Goal: Task Accomplishment & Management: Manage account settings

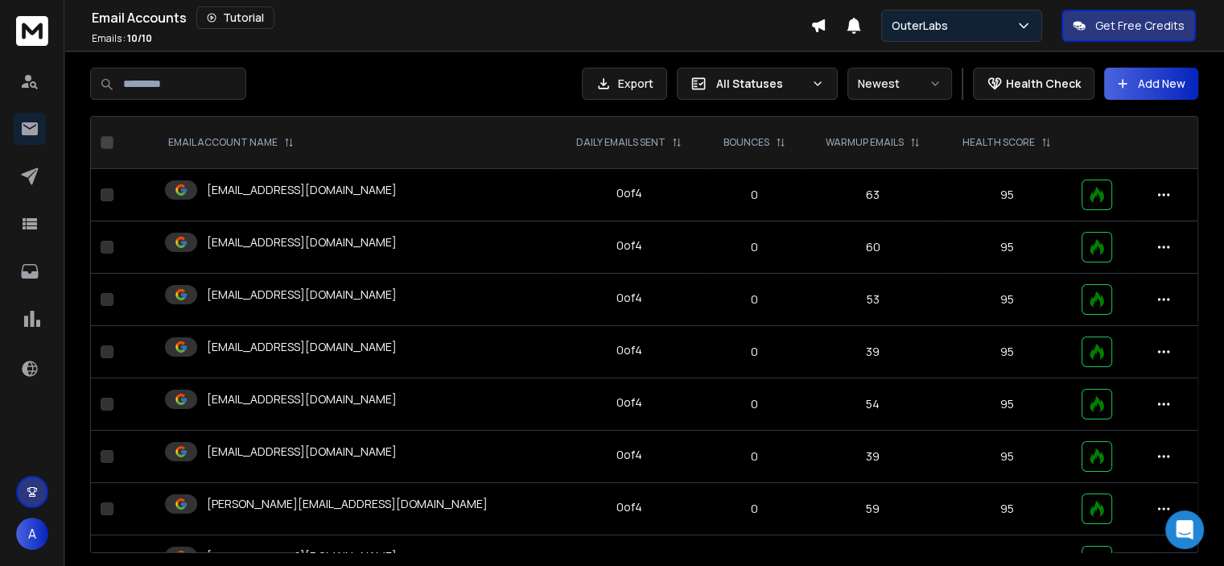
click at [1006, 13] on button "OuterLabs" at bounding box center [961, 26] width 161 height 32
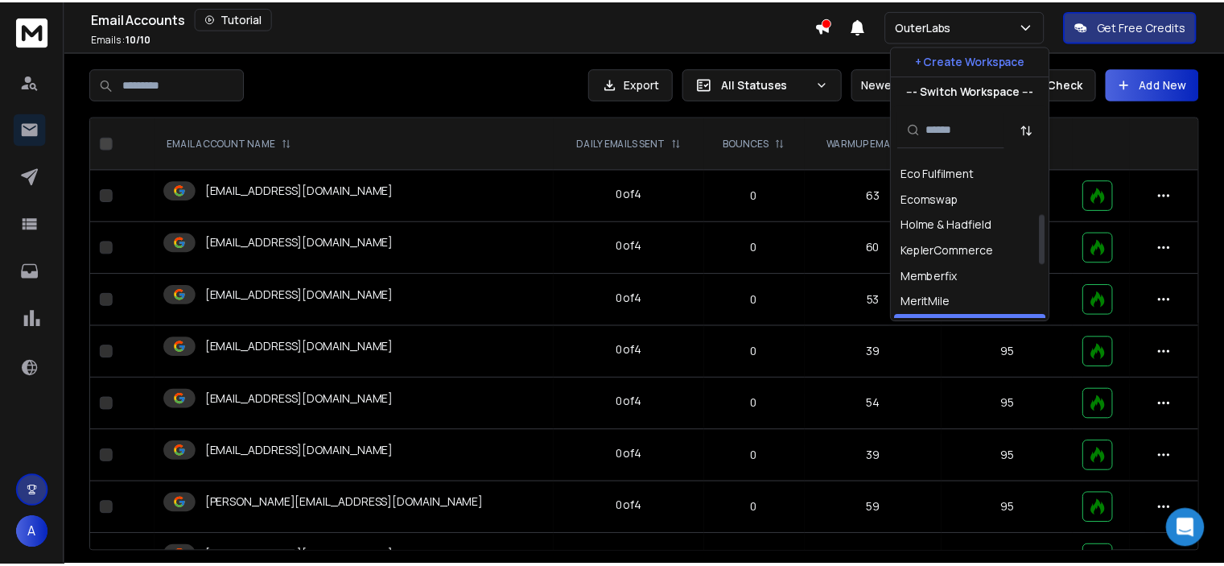
scroll to position [167, 0]
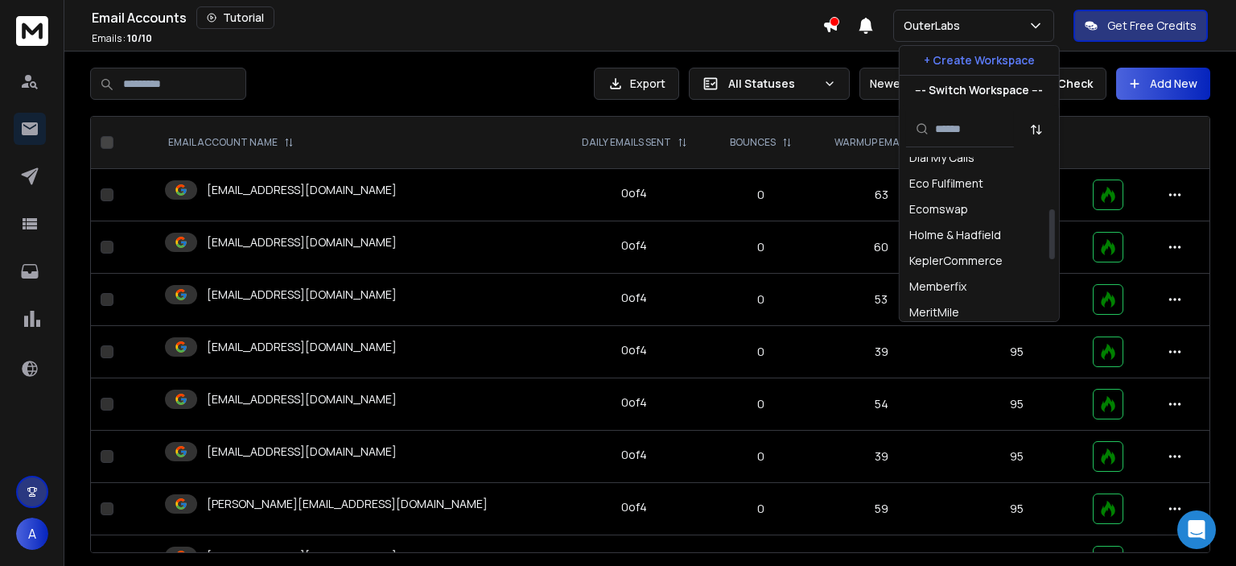
drag, startPoint x: 1051, startPoint y: 260, endPoint x: 1047, endPoint y: 228, distance: 31.7
click at [1049, 228] on div at bounding box center [1052, 234] width 6 height 50
click at [1008, 183] on div "Eco Fulfilment" at bounding box center [979, 184] width 153 height 26
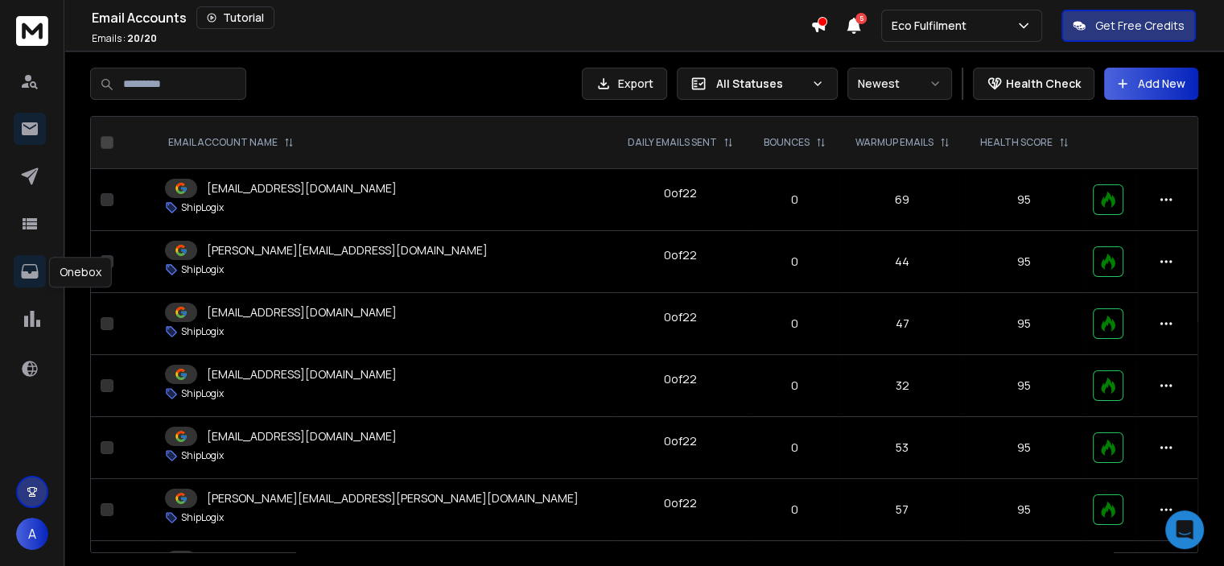
click at [27, 259] on link at bounding box center [30, 271] width 32 height 32
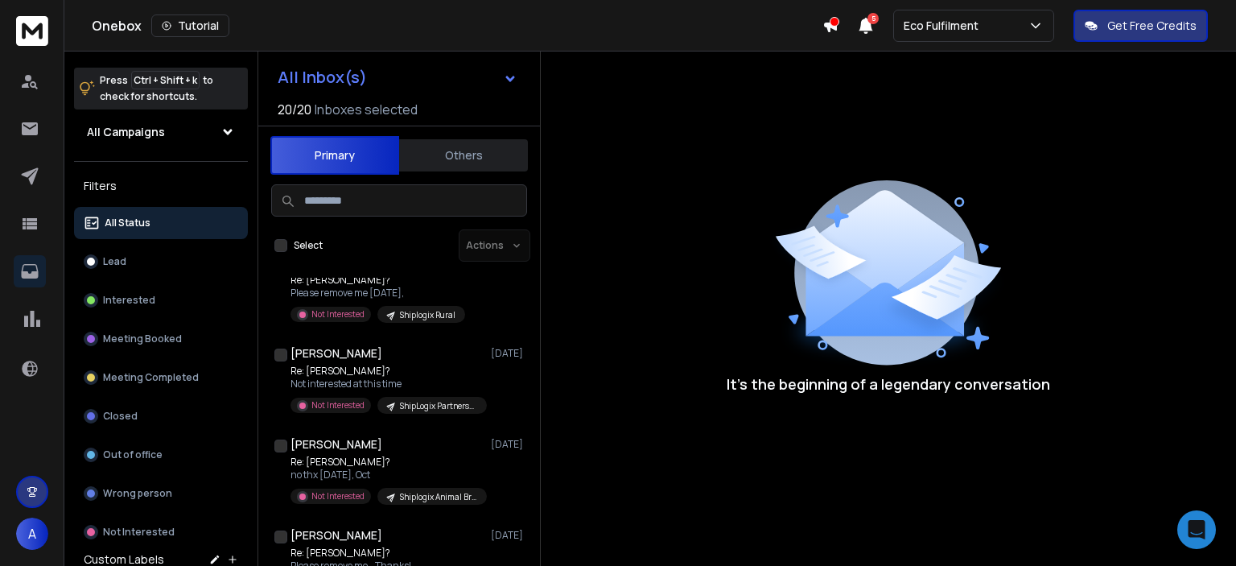
scroll to position [409, 0]
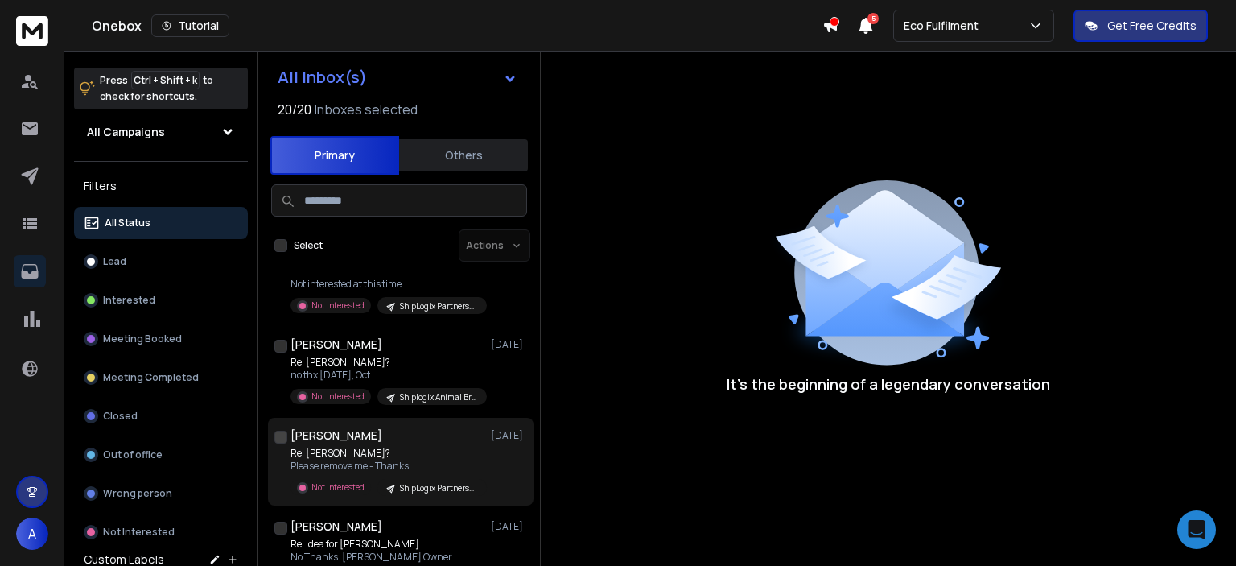
click at [438, 467] on p "Please remove me - Thanks!" at bounding box center [386, 465] width 193 height 13
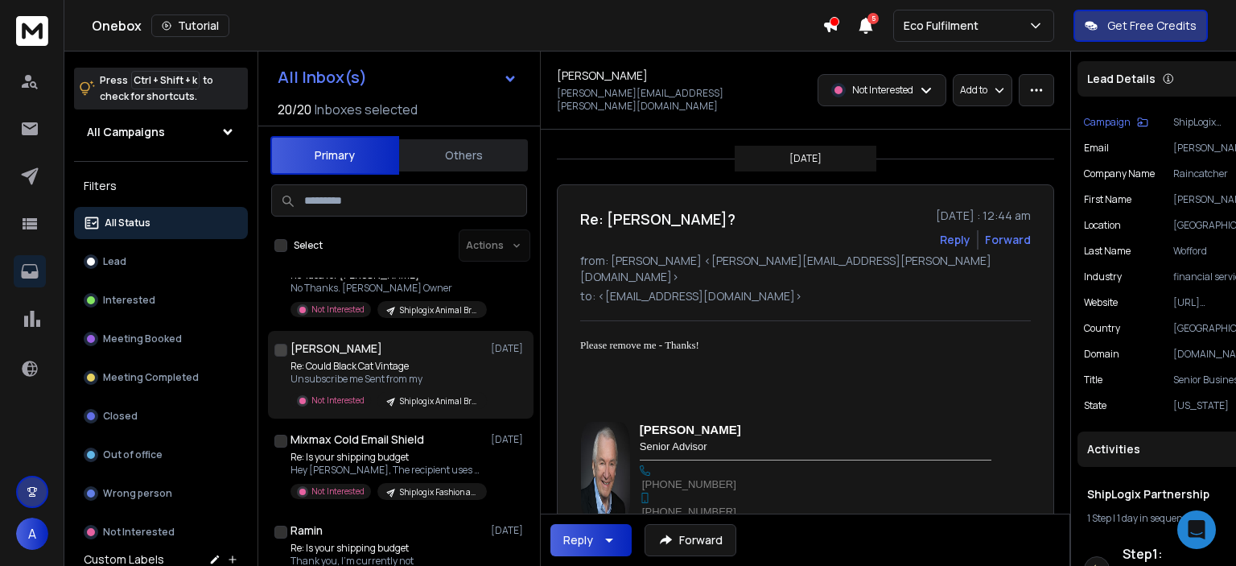
scroll to position [946, 0]
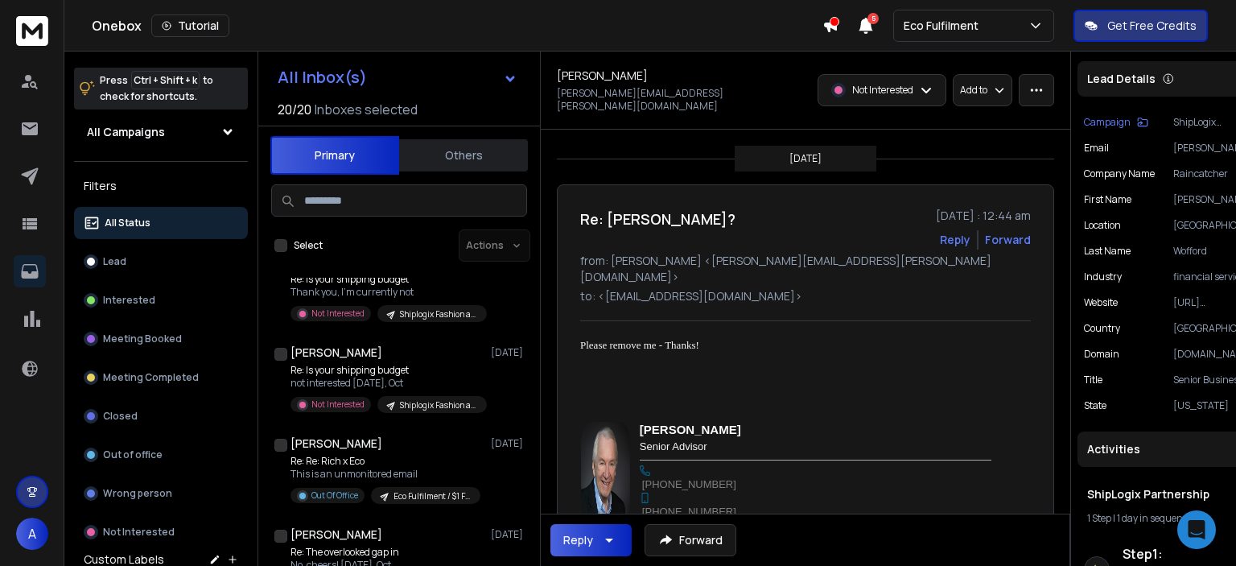
click at [515, 249] on div "Actions" at bounding box center [495, 245] width 72 height 32
click at [507, 246] on div "Actions" at bounding box center [495, 245] width 72 height 32
click at [224, 130] on icon at bounding box center [227, 132] width 14 height 14
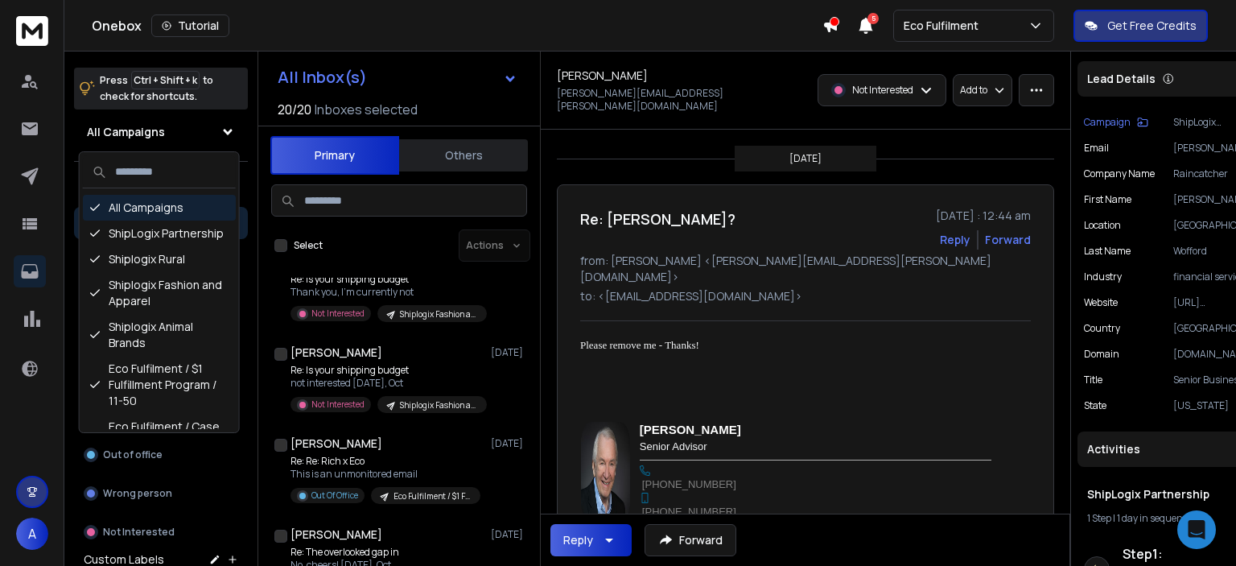
click at [154, 204] on div "All Campaigns" at bounding box center [159, 208] width 153 height 26
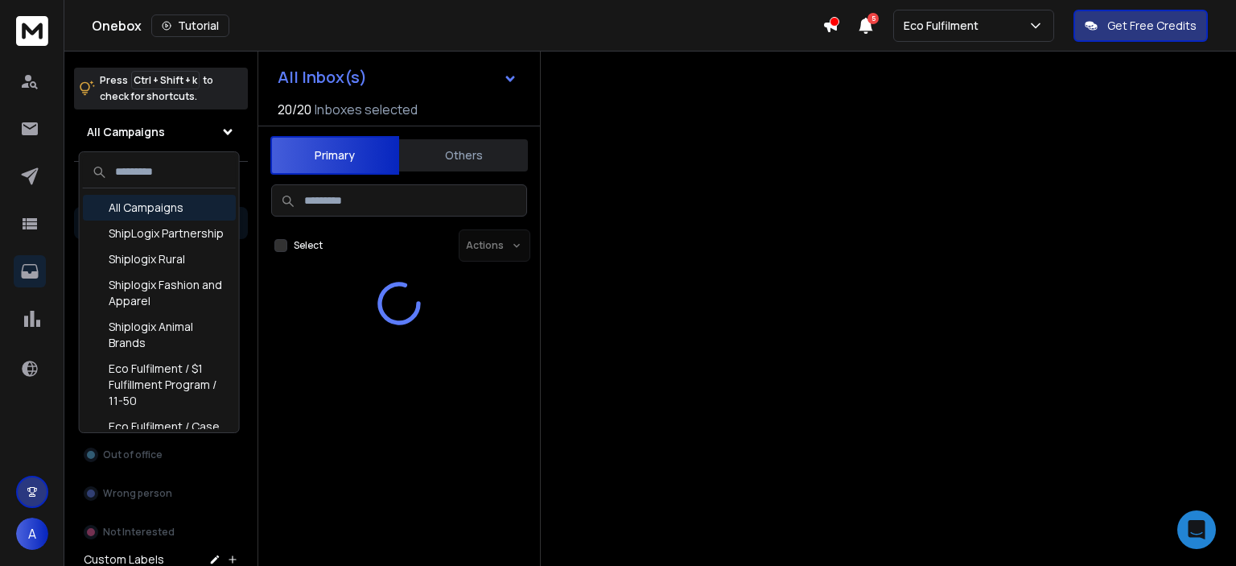
scroll to position [0, 0]
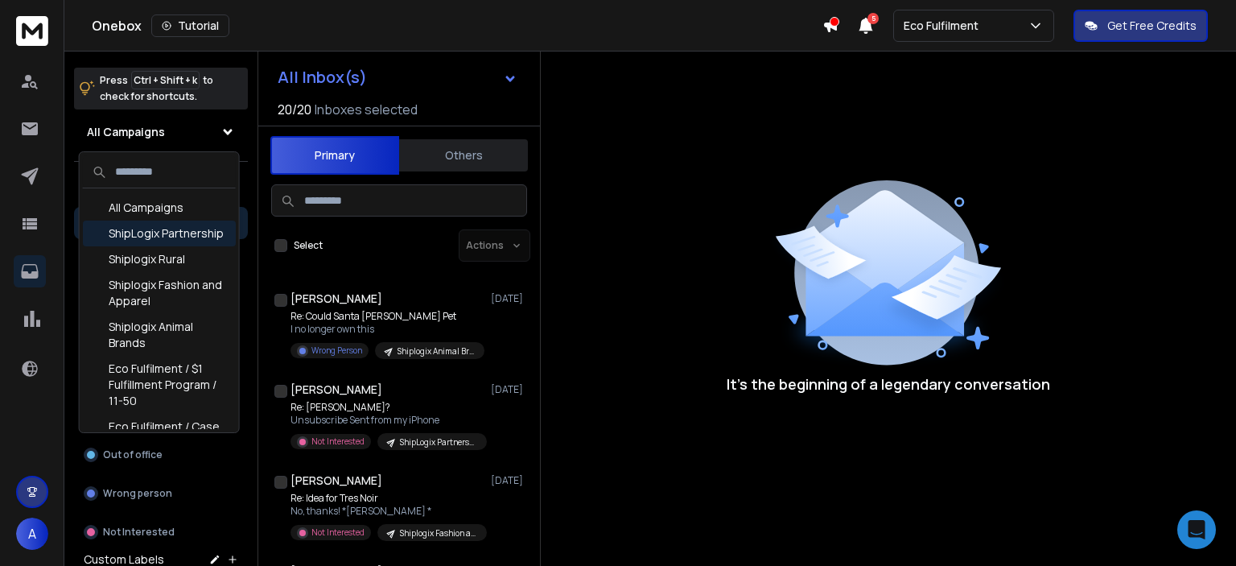
click at [179, 232] on div "ShipLogix Partnership" at bounding box center [159, 233] width 153 height 26
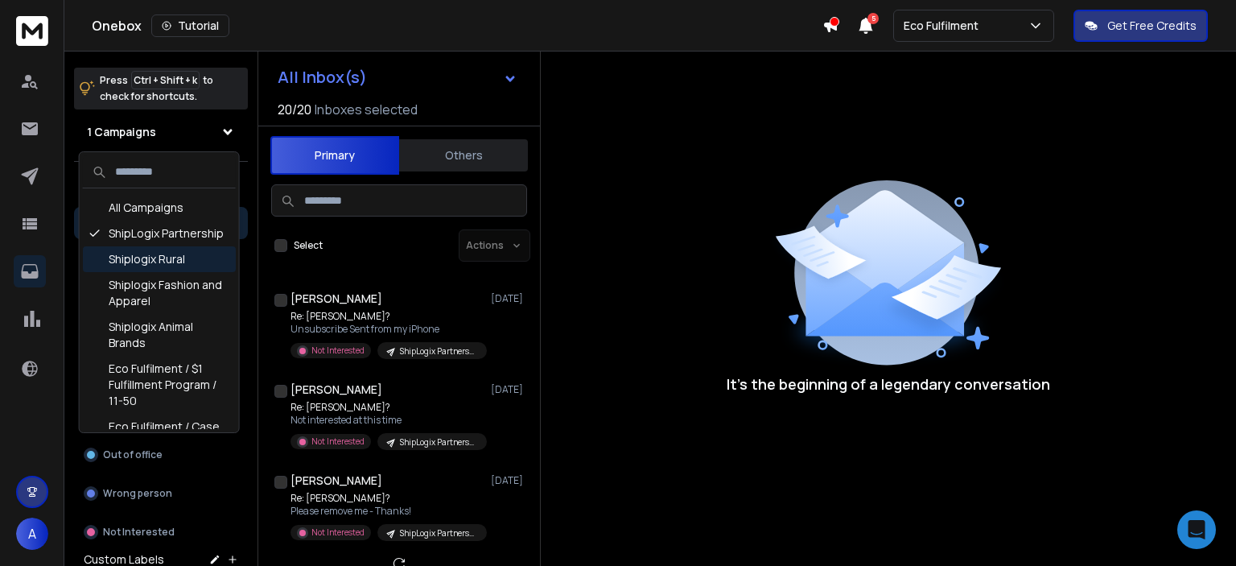
click at [167, 255] on div "Shiplogix Rural" at bounding box center [159, 259] width 153 height 26
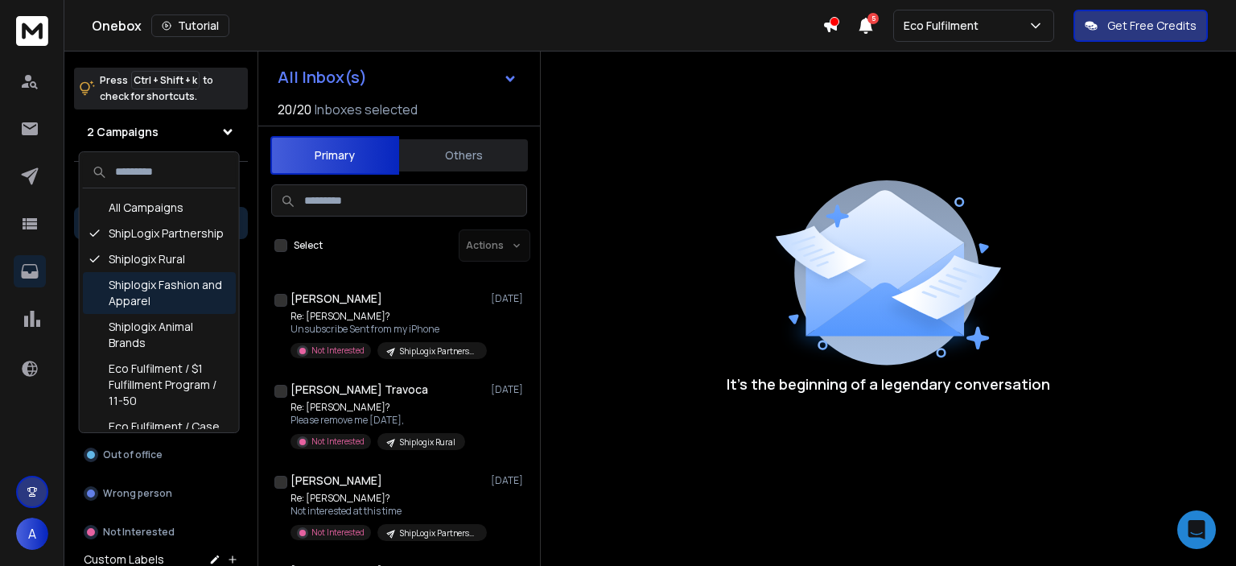
click at [163, 287] on div "Shiplogix Fashion and Apparel" at bounding box center [159, 293] width 153 height 42
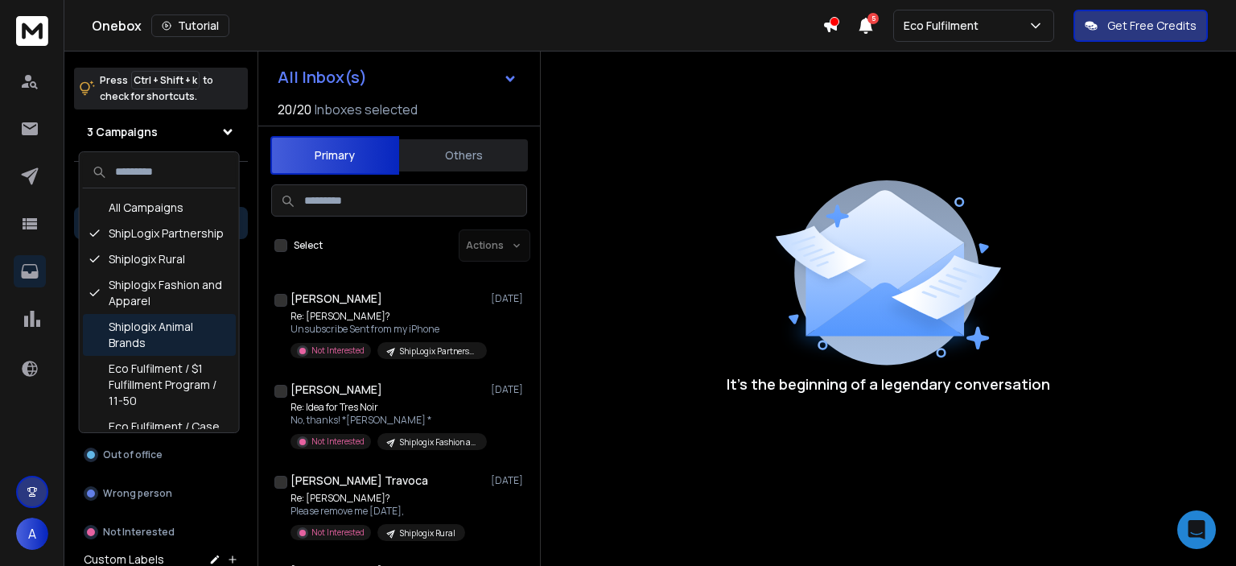
click at [158, 332] on div "Shiplogix Animal Brands" at bounding box center [159, 335] width 153 height 42
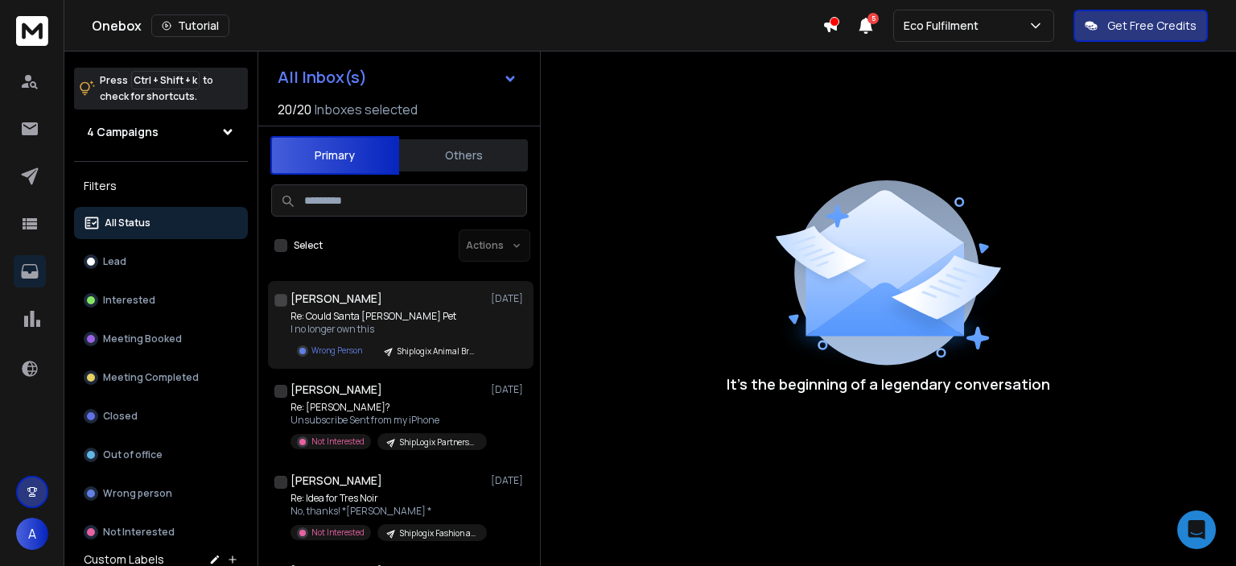
click at [444, 304] on div "[PERSON_NAME] [DATE]" at bounding box center [408, 298] width 237 height 16
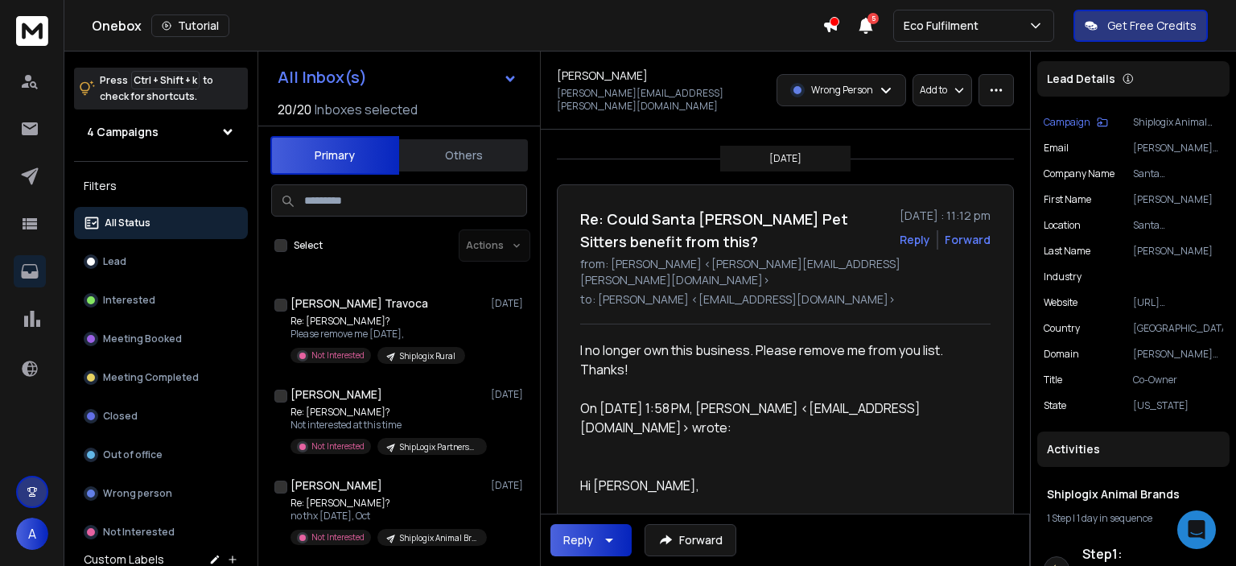
scroll to position [960, 0]
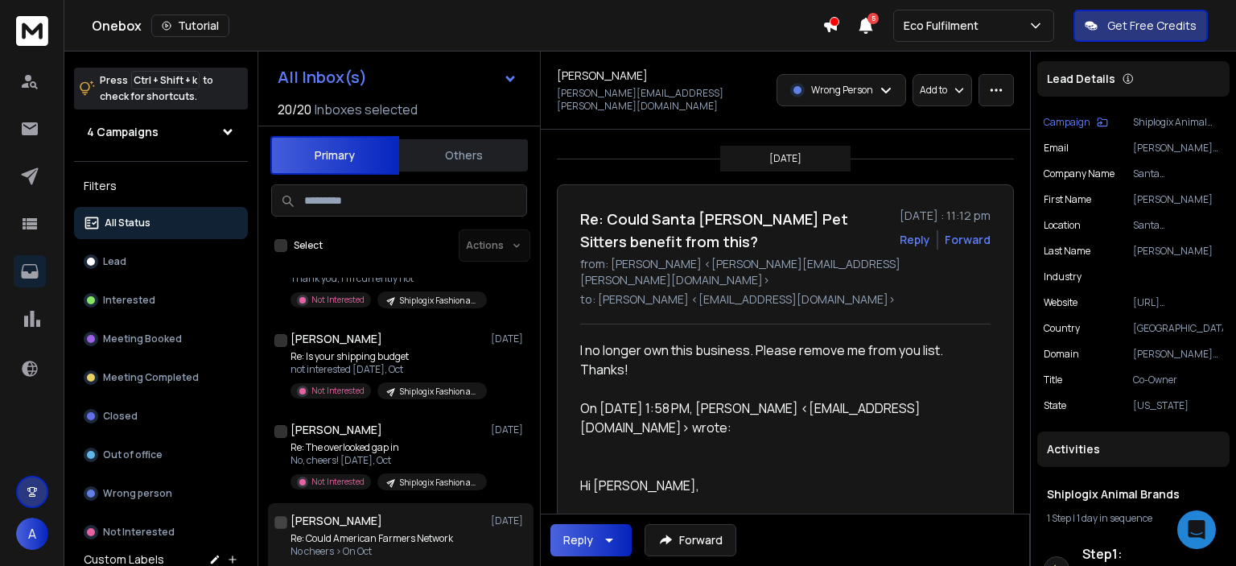
click at [407, 533] on p "Re: Could American Farmers Network" at bounding box center [386, 538] width 193 height 13
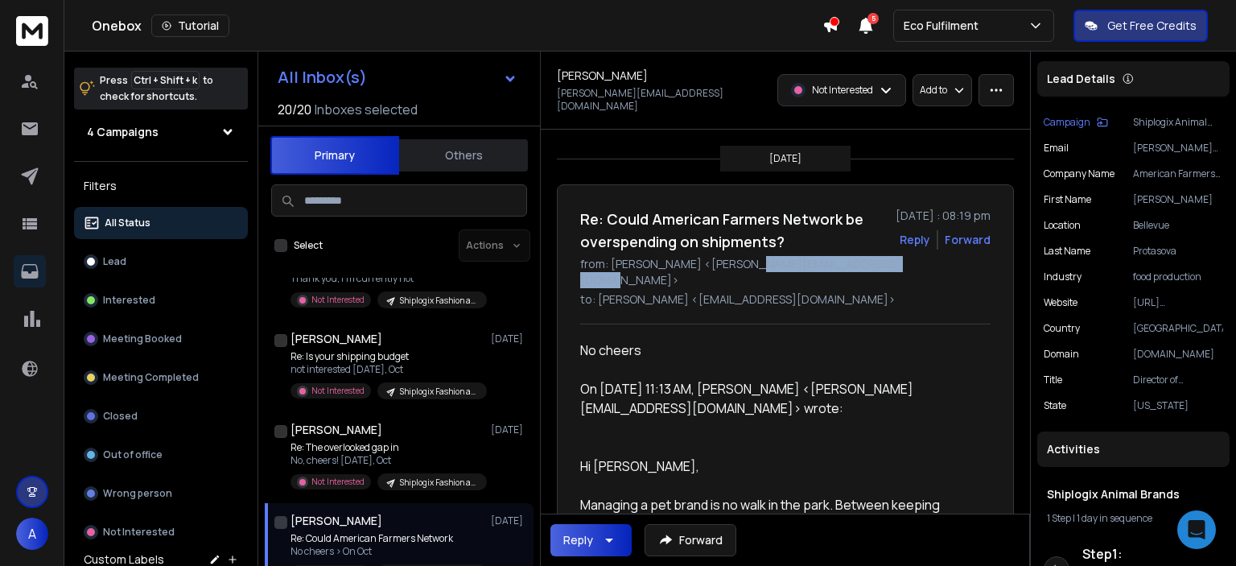
copy p "[DOMAIN_NAME]"
drag, startPoint x: 727, startPoint y: 246, endPoint x: 881, endPoint y: 244, distance: 153.7
click at [881, 256] on p "from: [PERSON_NAME] <[PERSON_NAME][EMAIL_ADDRESS][DOMAIN_NAME]>" at bounding box center [785, 272] width 410 height 32
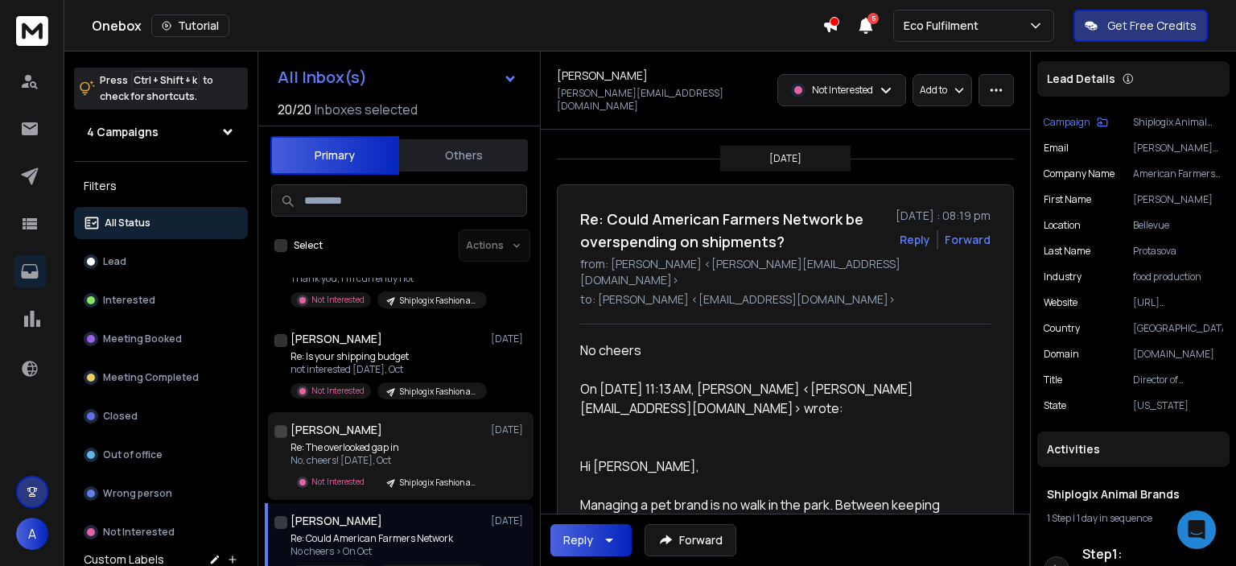
click at [439, 455] on p "No, cheers! [DATE], Oct" at bounding box center [386, 460] width 193 height 13
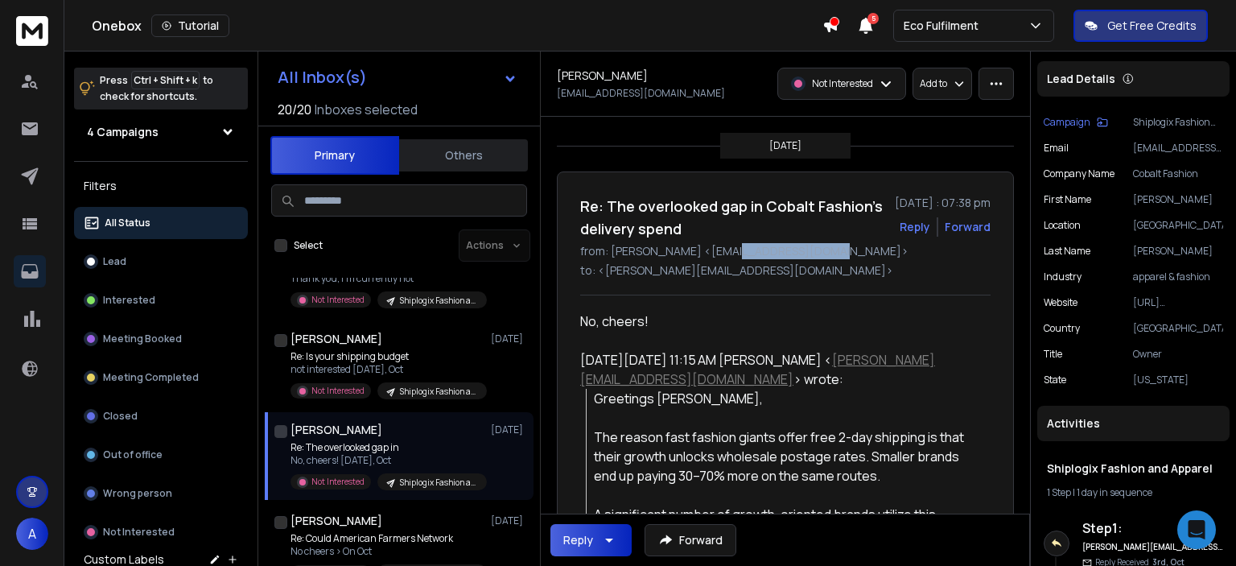
copy p "[DOMAIN_NAME]"
drag, startPoint x: 732, startPoint y: 252, endPoint x: 1004, endPoint y: 6, distance: 366.8
click at [822, 245] on p "from: [PERSON_NAME] <[EMAIL_ADDRESS][DOMAIN_NAME]>" at bounding box center [785, 251] width 410 height 16
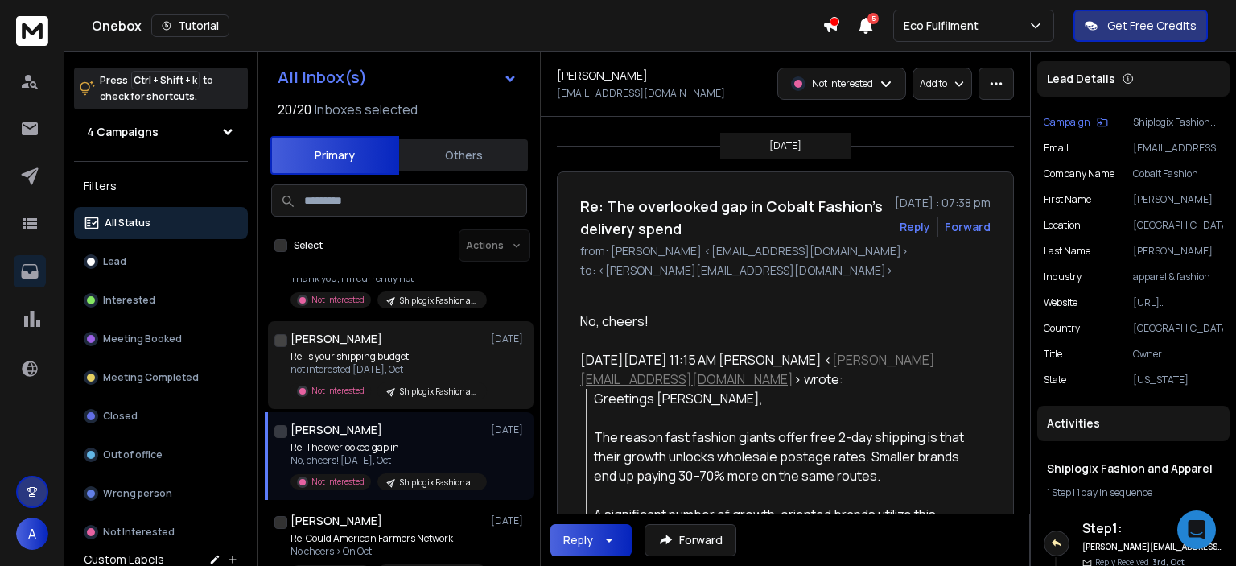
click at [444, 337] on div "[PERSON_NAME] [DATE]" at bounding box center [408, 339] width 237 height 16
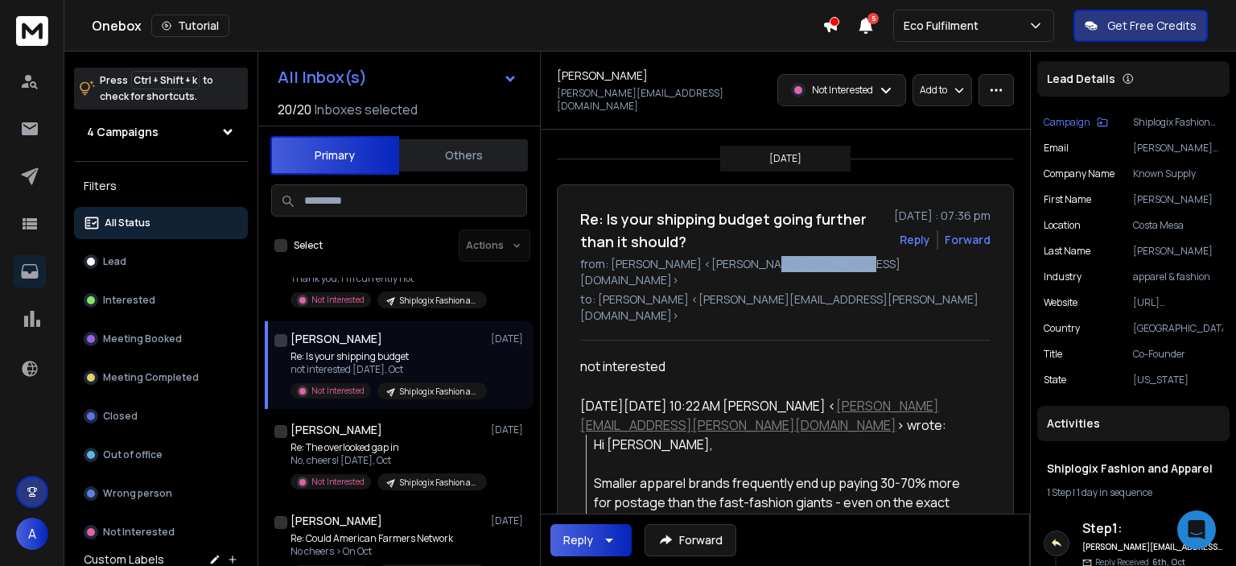
copy p "[DOMAIN_NAME]"
drag, startPoint x: 829, startPoint y: 249, endPoint x: 755, endPoint y: 231, distance: 77.1
click at [747, 256] on p "from: [PERSON_NAME] <[PERSON_NAME][EMAIL_ADDRESS][DOMAIN_NAME]>" at bounding box center [785, 272] width 410 height 32
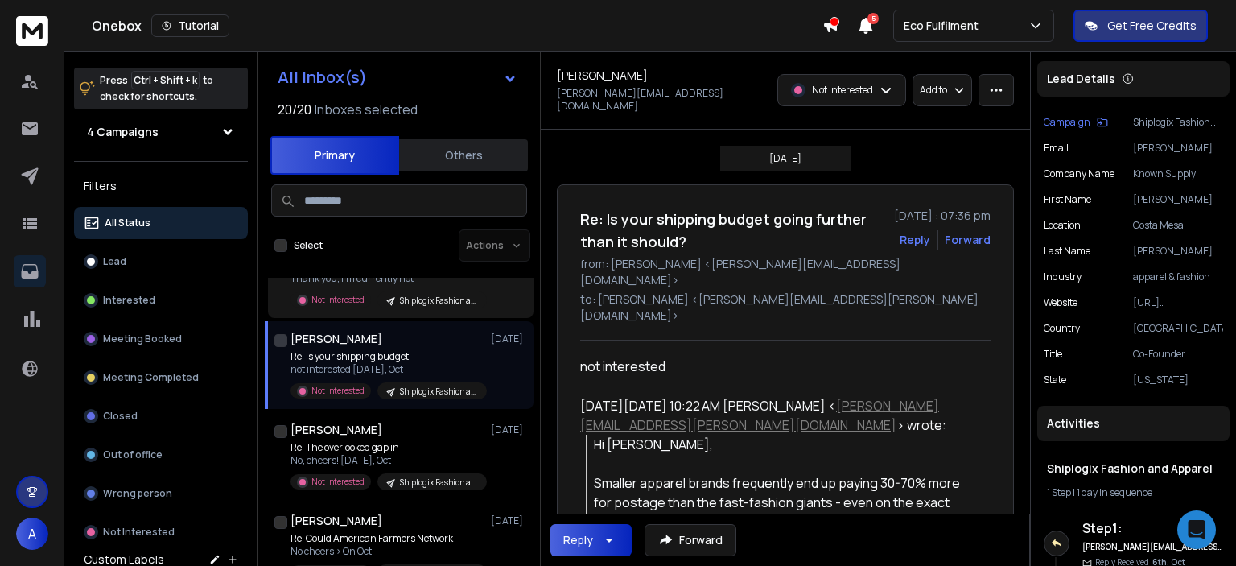
click at [398, 286] on div "Re: Is your shipping budget Thank you, I'm currently not Not Interested Shiplog…" at bounding box center [388, 283] width 196 height 49
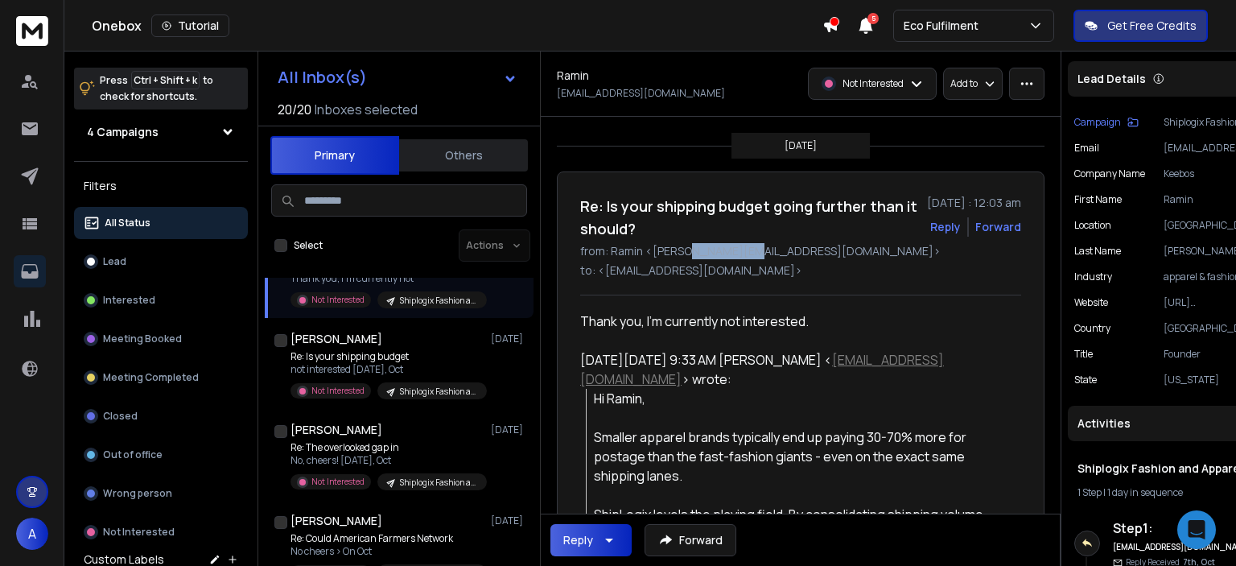
copy p "[DOMAIN_NAME]"
drag, startPoint x: 689, startPoint y: 251, endPoint x: 750, endPoint y: 249, distance: 60.4
click at [750, 249] on p "from: Ramin <[PERSON_NAME][EMAIL_ADDRESS][DOMAIN_NAME]>" at bounding box center [800, 251] width 441 height 16
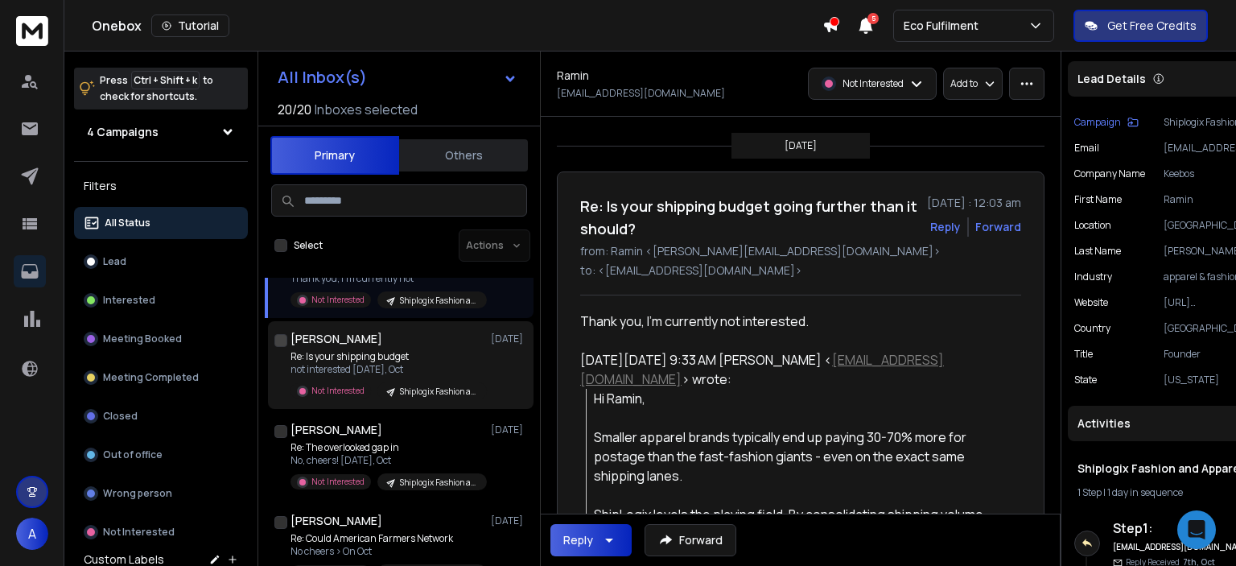
click at [486, 356] on div "Re: Is your shipping budget not interested [DATE], Oct Not Interested Shiplogix…" at bounding box center [408, 374] width 237 height 49
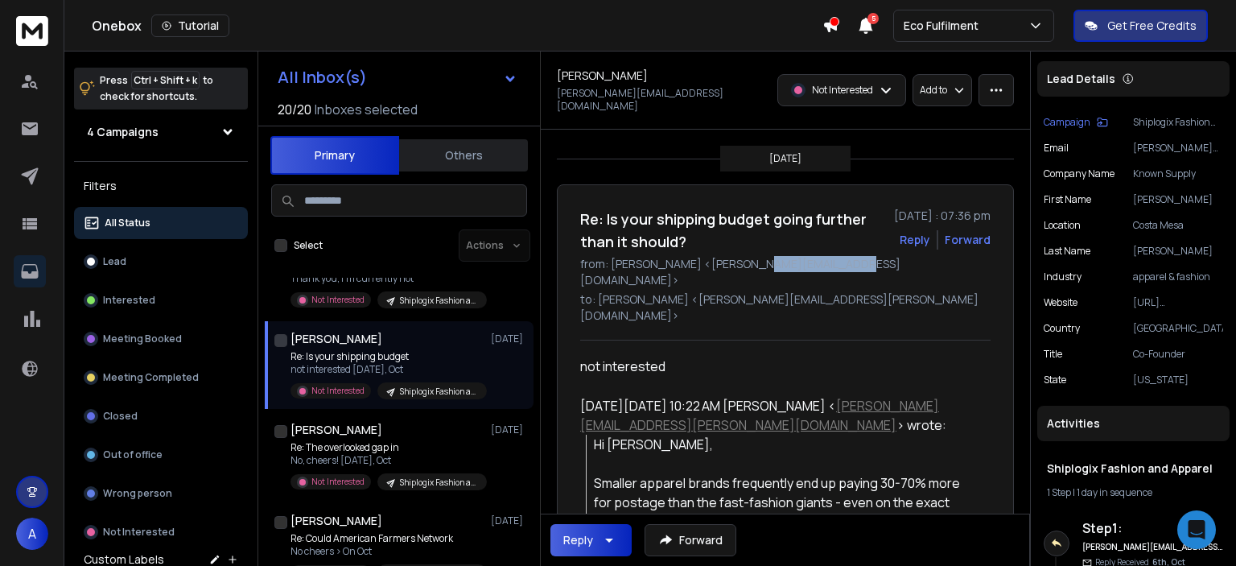
copy p "[DOMAIN_NAME]"
drag, startPoint x: 738, startPoint y: 253, endPoint x: 830, endPoint y: 249, distance: 91.8
click at [830, 256] on p "from: [PERSON_NAME] <[PERSON_NAME][EMAIL_ADDRESS][DOMAIN_NAME]>" at bounding box center [785, 272] width 410 height 32
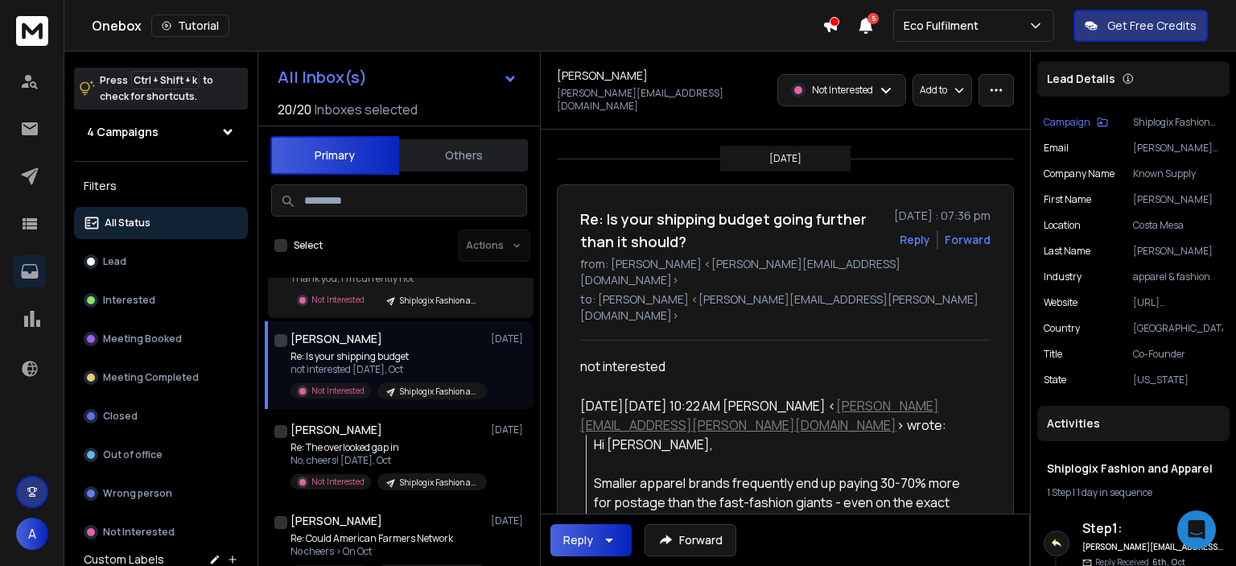
click at [499, 311] on div "Ramin [DATE] Re: Is your shipping budget Thank you, I'm currently not Not Inter…" at bounding box center [400, 274] width 265 height 88
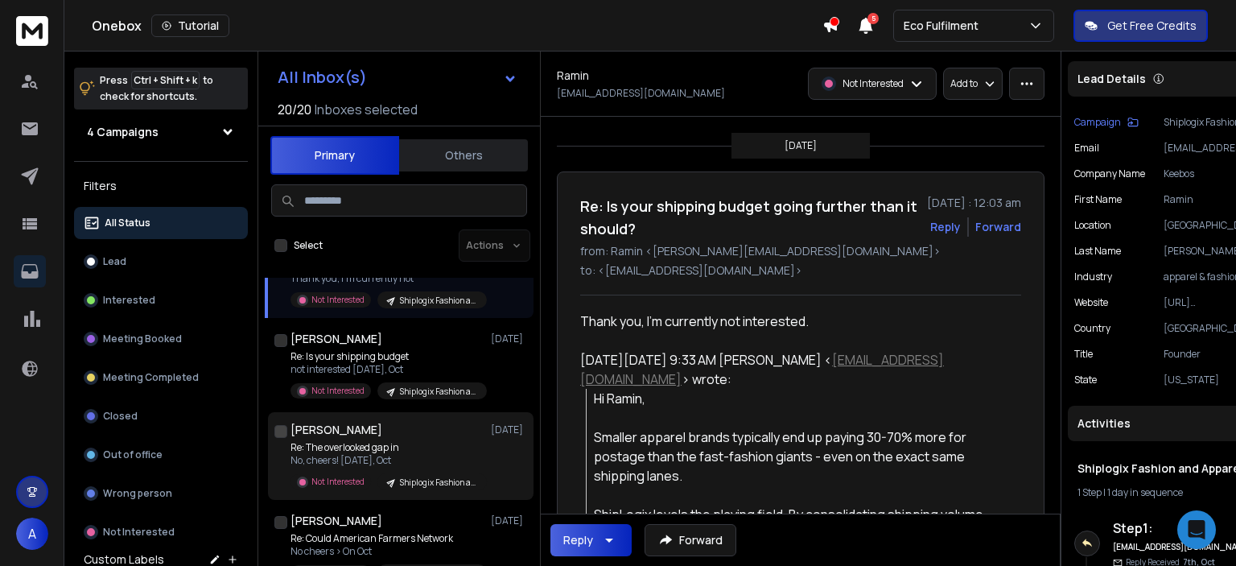
scroll to position [692, 0]
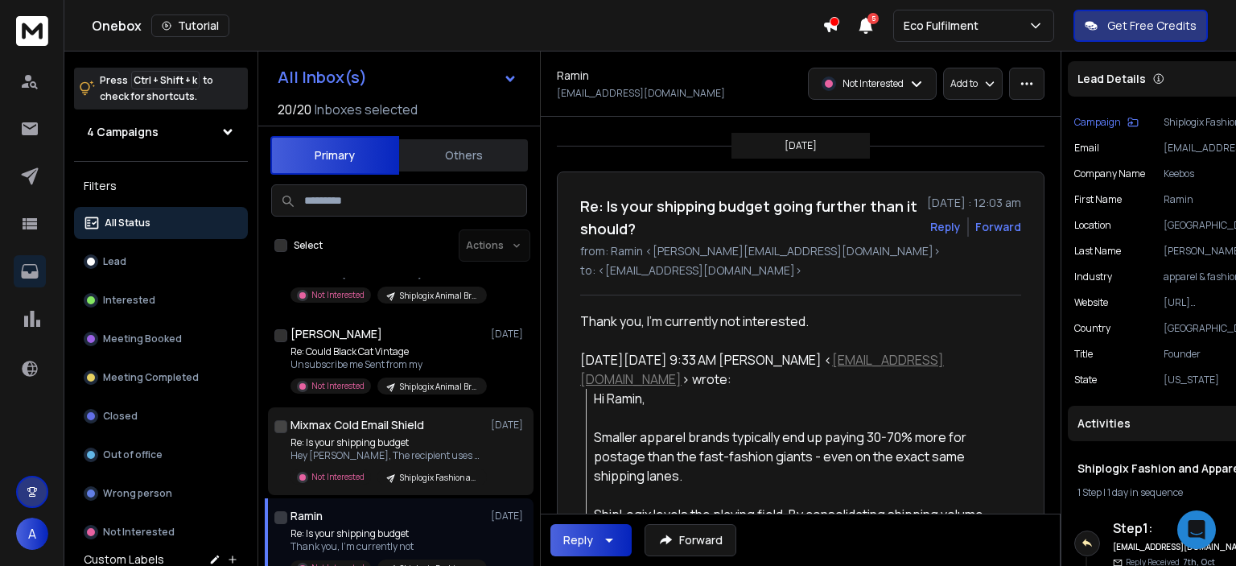
click at [445, 418] on div "Mixmax Cold Email Shield [DATE]" at bounding box center [408, 425] width 237 height 16
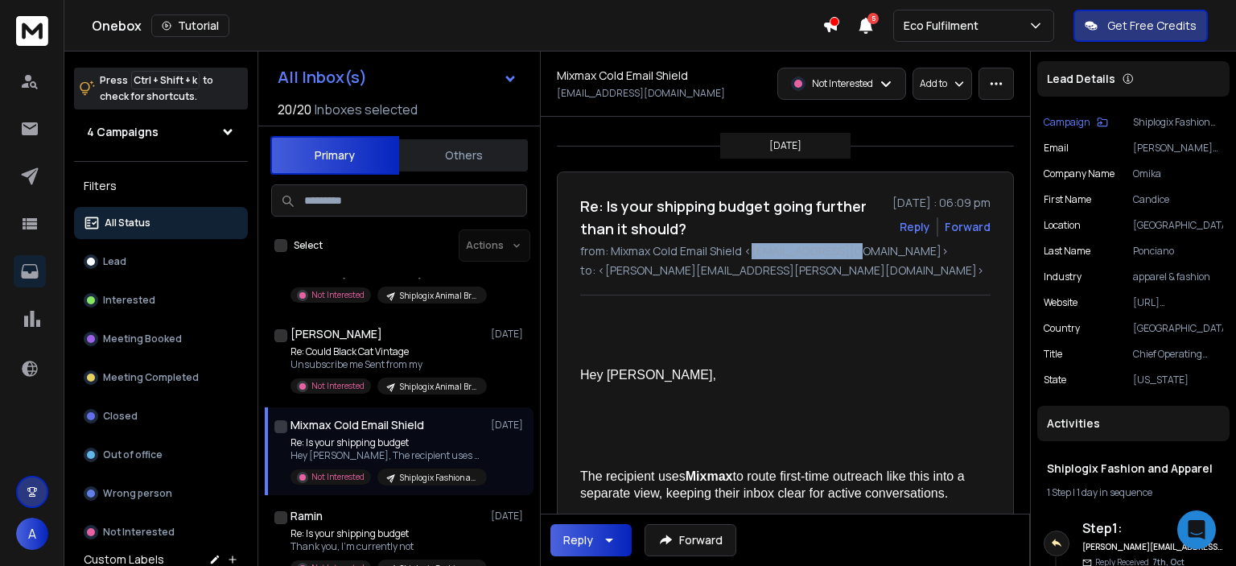
drag, startPoint x: 856, startPoint y: 249, endPoint x: 750, endPoint y: 249, distance: 106.2
click at [750, 249] on p "from: Mixmax Cold Email Shield <[EMAIL_ADDRESS][DOMAIN_NAME]>" at bounding box center [785, 251] width 410 height 16
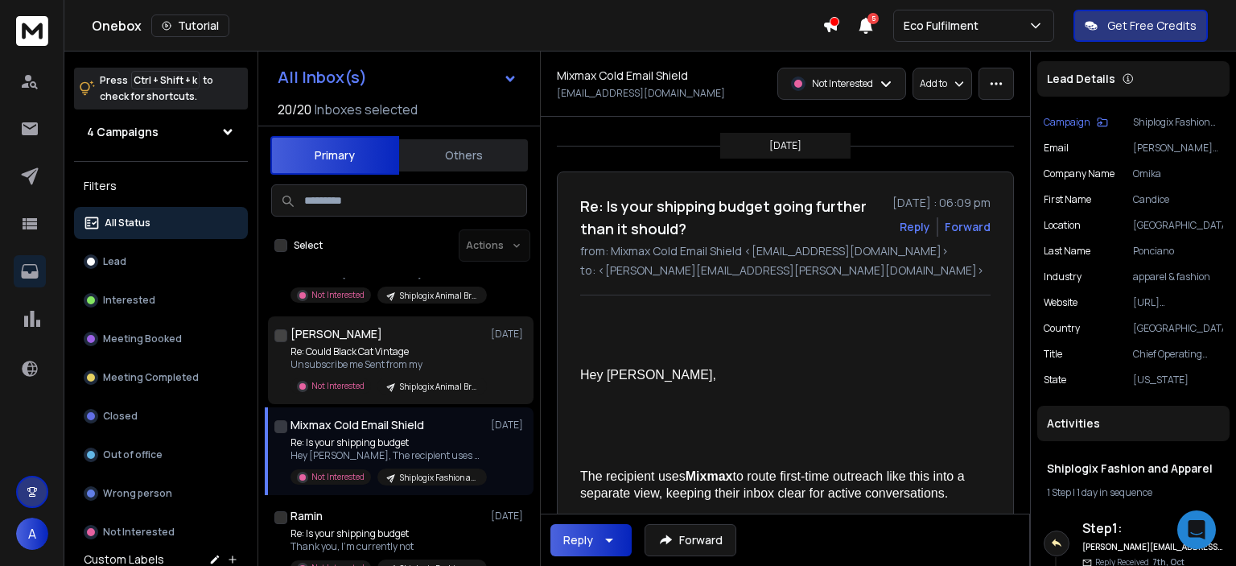
click at [472, 349] on p "Re: Could Black Cat Vintage" at bounding box center [386, 351] width 193 height 13
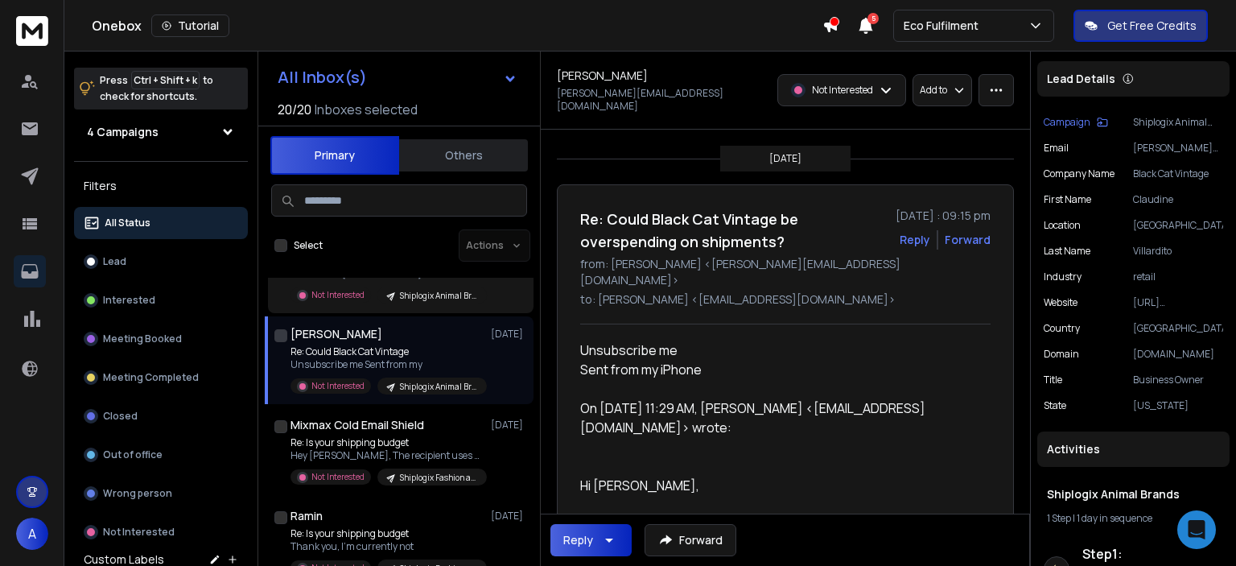
click at [510, 296] on div "Re: Idea for [PERSON_NAME] No Thanks. [PERSON_NAME] Owner Not Interested Shiplo…" at bounding box center [408, 278] width 237 height 49
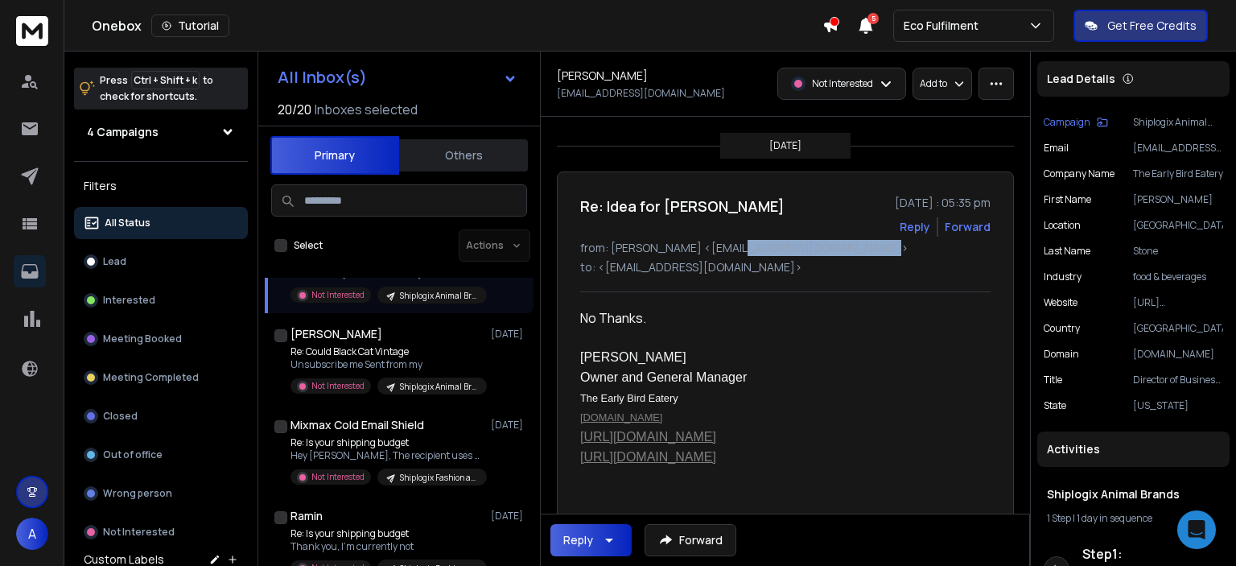
drag, startPoint x: 847, startPoint y: 249, endPoint x: 727, endPoint y: 249, distance: 119.9
click at [727, 249] on p "from: [PERSON_NAME] <[EMAIL_ADDRESS][DOMAIN_NAME]>" at bounding box center [785, 248] width 410 height 16
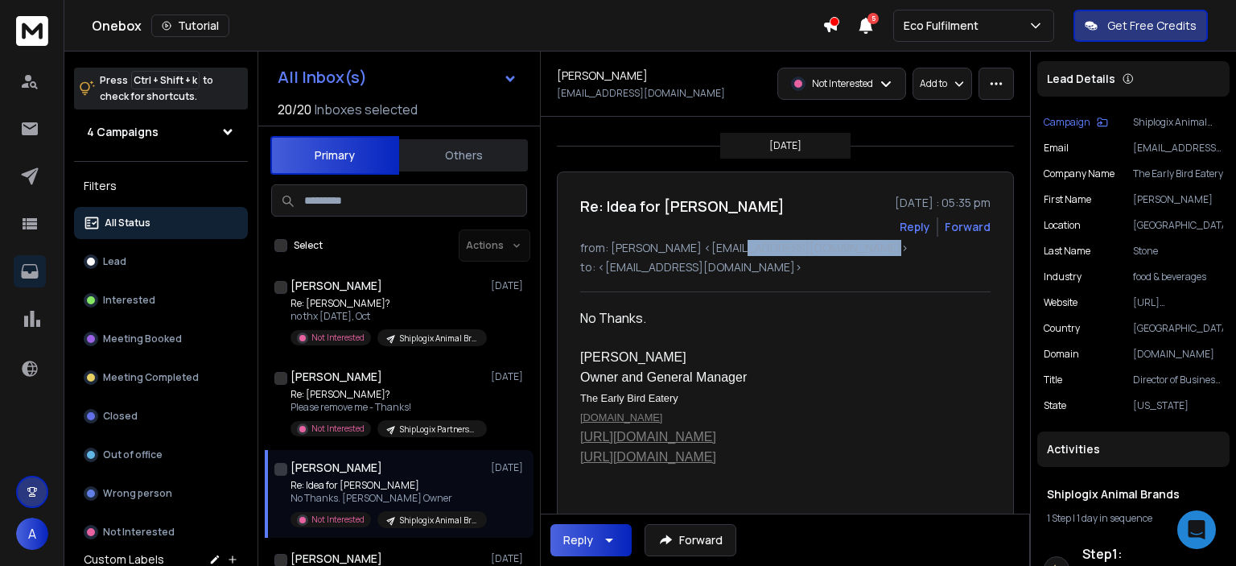
scroll to position [434, 0]
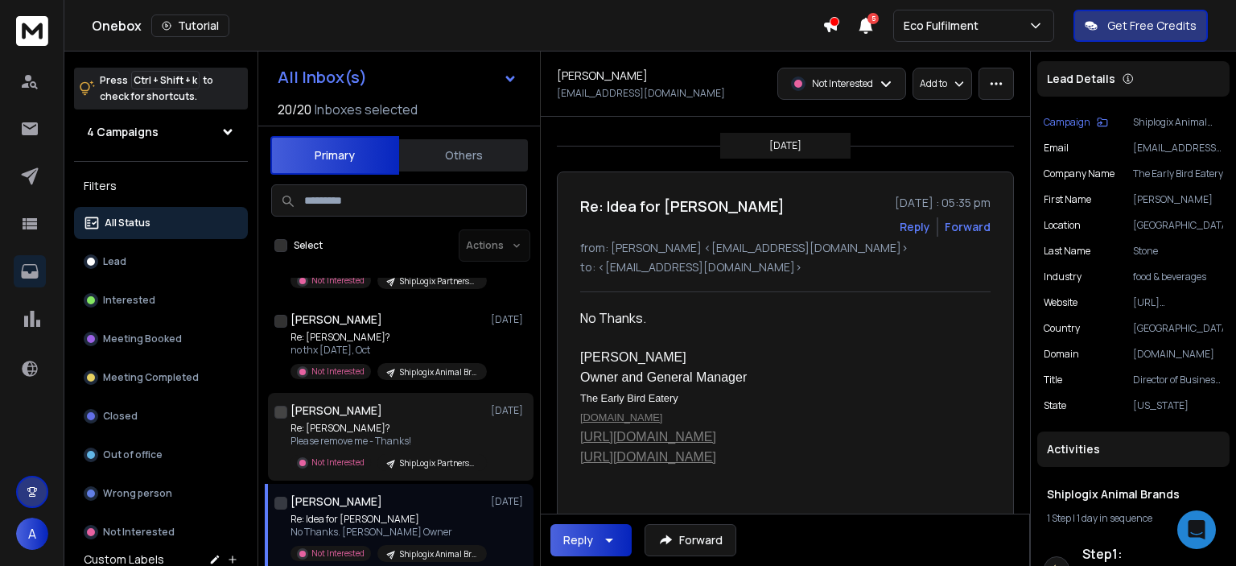
click at [508, 412] on p "[DATE]" at bounding box center [509, 410] width 36 height 13
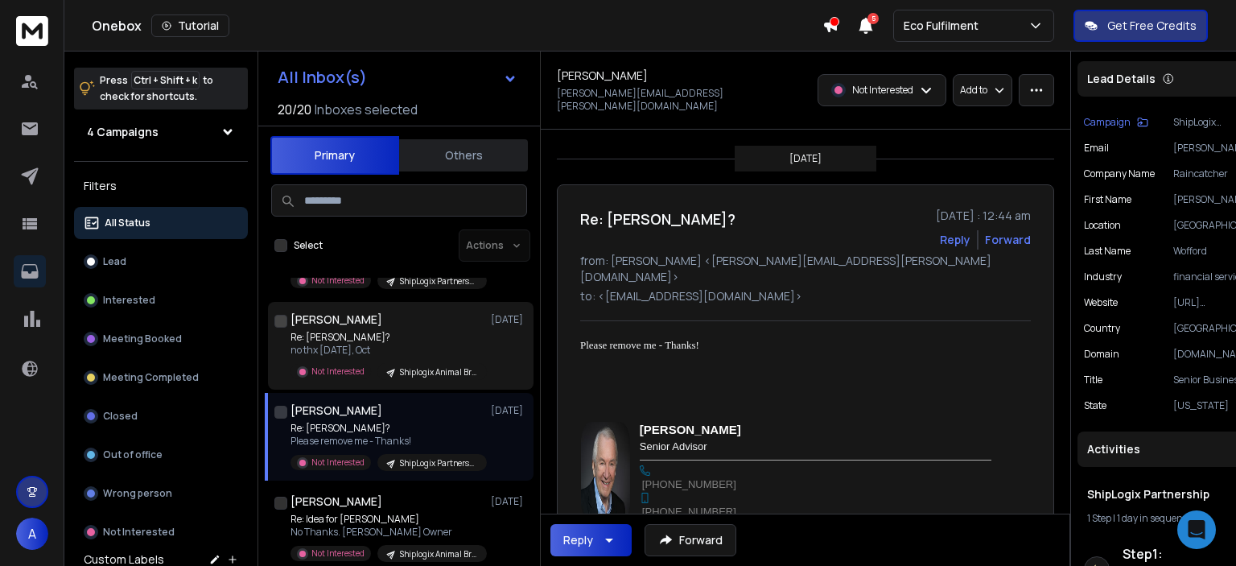
click at [417, 321] on div "[PERSON_NAME] [DATE]" at bounding box center [408, 319] width 237 height 16
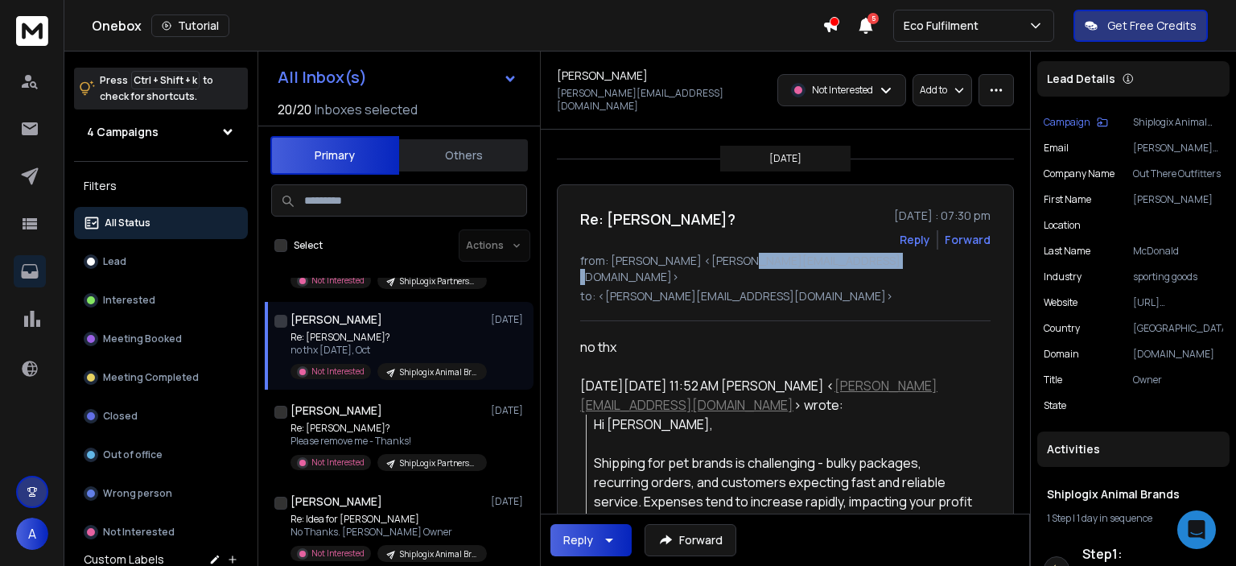
copy p "[DOMAIN_NAME]"
drag, startPoint x: 742, startPoint y: 247, endPoint x: 862, endPoint y: 245, distance: 119.9
click at [862, 253] on p "from: [PERSON_NAME] <[PERSON_NAME][EMAIL_ADDRESS][DOMAIN_NAME]>" at bounding box center [785, 269] width 410 height 32
drag, startPoint x: 540, startPoint y: 430, endPoint x: 540, endPoint y: 398, distance: 32.2
click at [540, 398] on div "All Inbox(s) 20 / 20 Inboxes selected Primary Others Select Actions [PERSON_NAM…" at bounding box center [398, 334] width 283 height 566
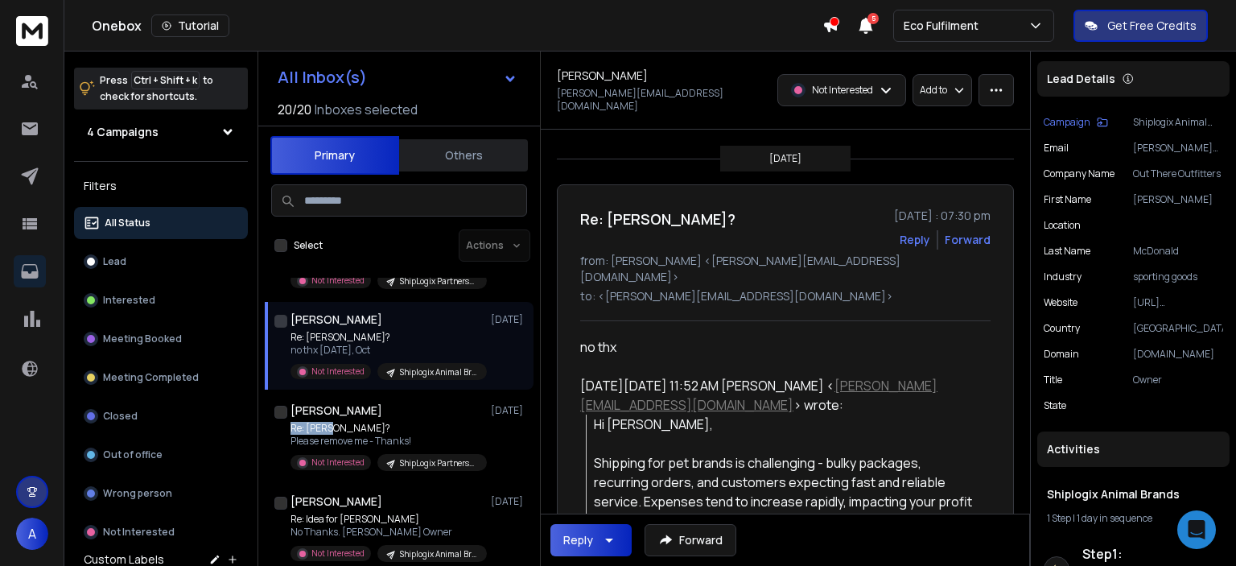
scroll to position [374, 0]
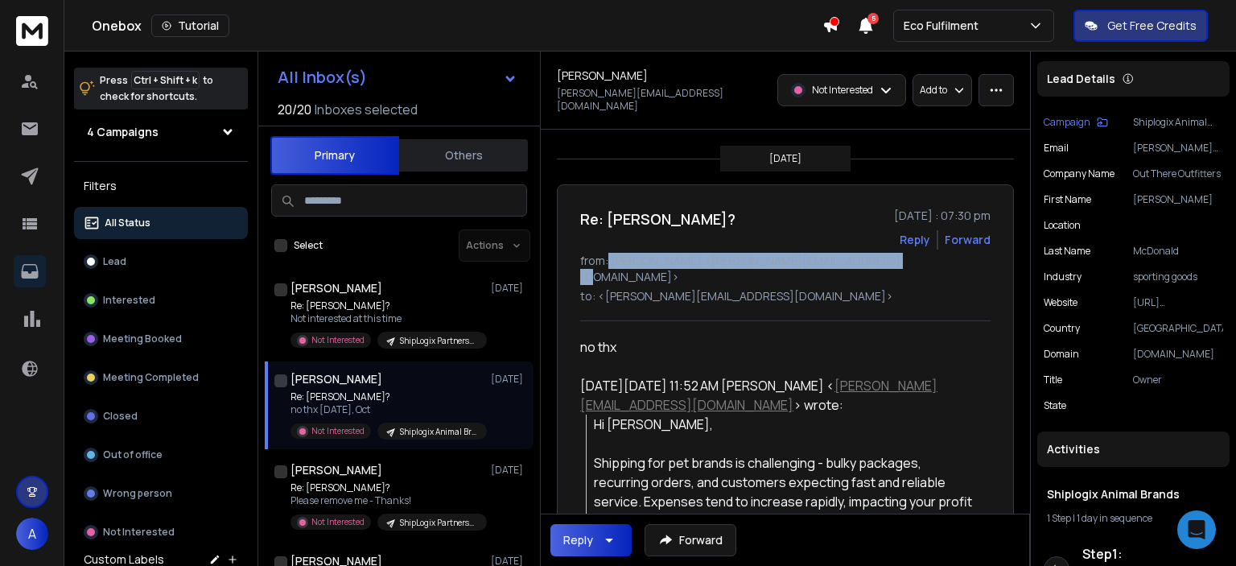
copy p "[PERSON_NAME] <[PERSON_NAME][EMAIL_ADDRESS][DOMAIN_NAME]>"
drag, startPoint x: 615, startPoint y: 249, endPoint x: 401, endPoint y: 22, distance: 311.8
click at [863, 253] on p "from: [PERSON_NAME] <[PERSON_NAME][EMAIL_ADDRESS][DOMAIN_NAME]>" at bounding box center [785, 269] width 410 height 32
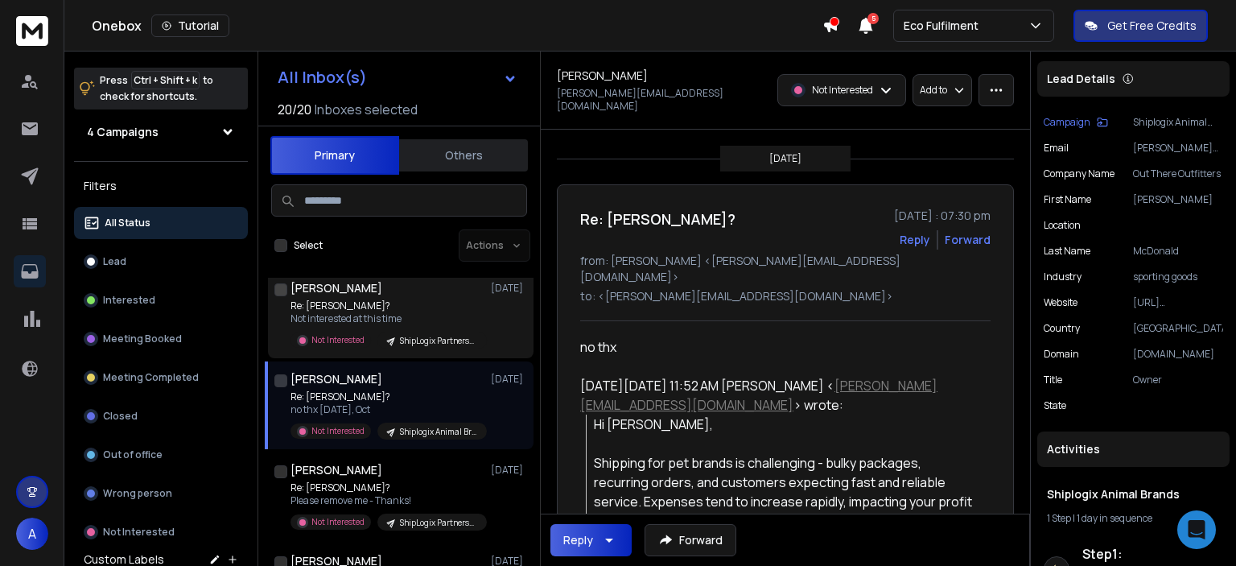
click at [489, 311] on div "Re: [PERSON_NAME]? Not interested at this time Not Interested ShipLogix Partner…" at bounding box center [408, 323] width 237 height 49
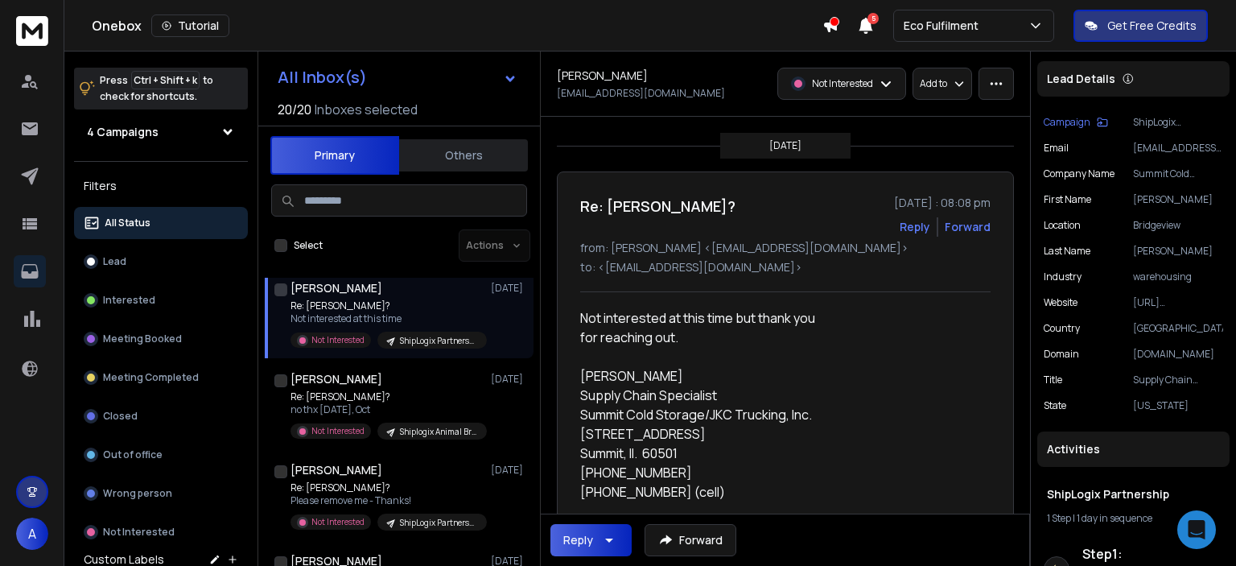
scroll to position [106, 0]
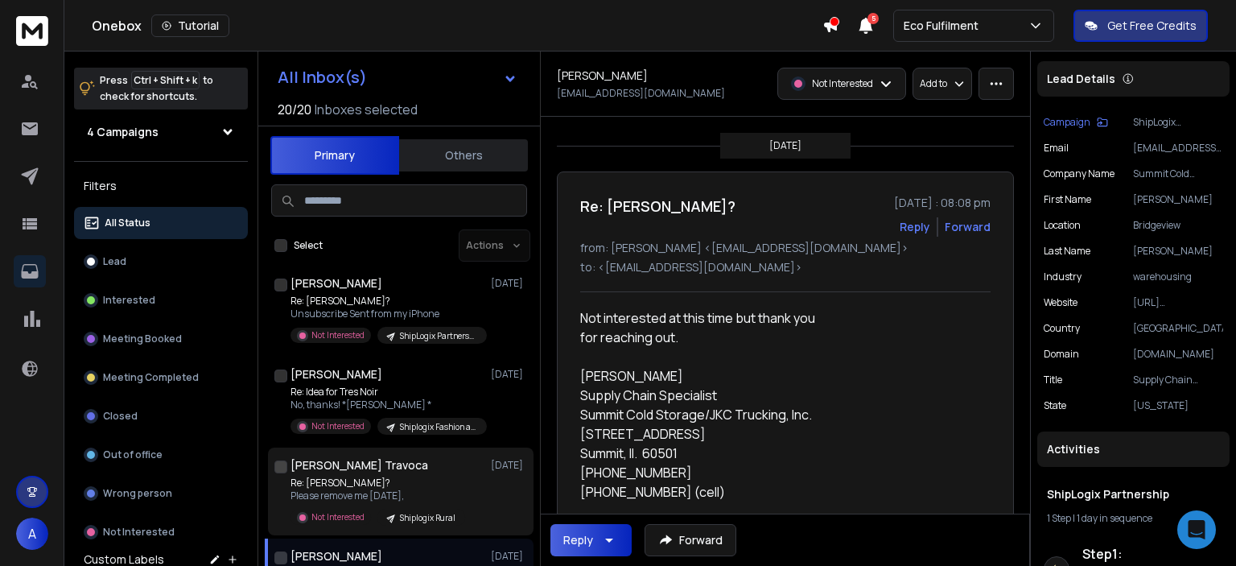
click at [496, 483] on div "Re: [PERSON_NAME]? Please remove me [DATE], Not Interested Shiplogix Rural" at bounding box center [408, 500] width 237 height 49
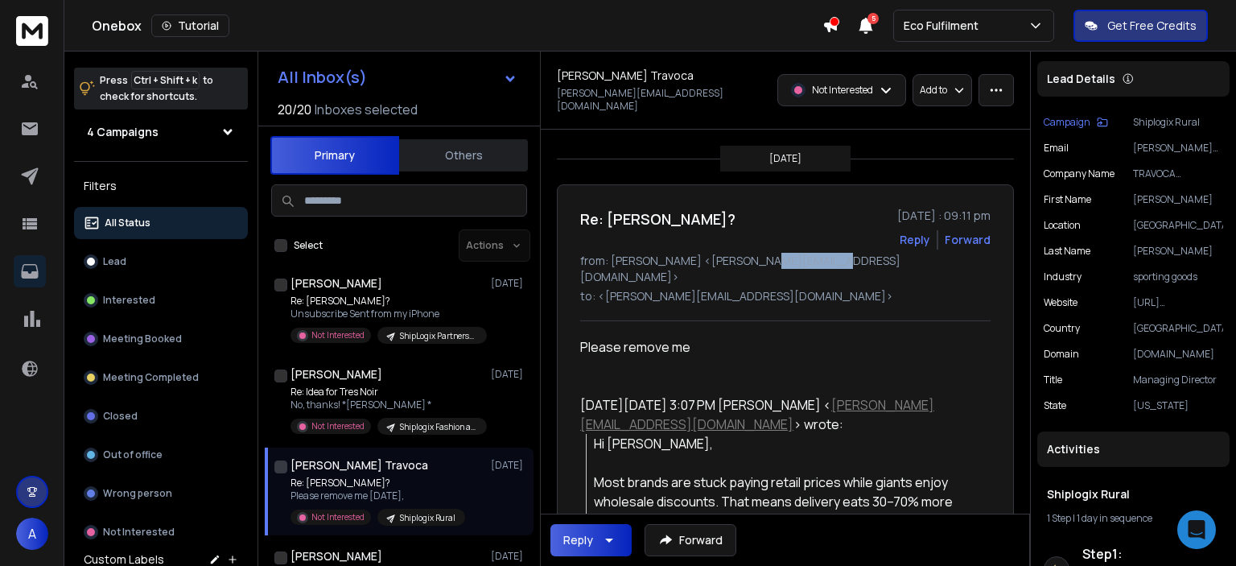
copy p "[DOMAIN_NAME]"
drag, startPoint x: 809, startPoint y: 247, endPoint x: 808, endPoint y: 151, distance: 95.7
click at [750, 253] on p "from: [PERSON_NAME] <[PERSON_NAME][EMAIL_ADDRESS][DOMAIN_NAME]>" at bounding box center [785, 269] width 410 height 32
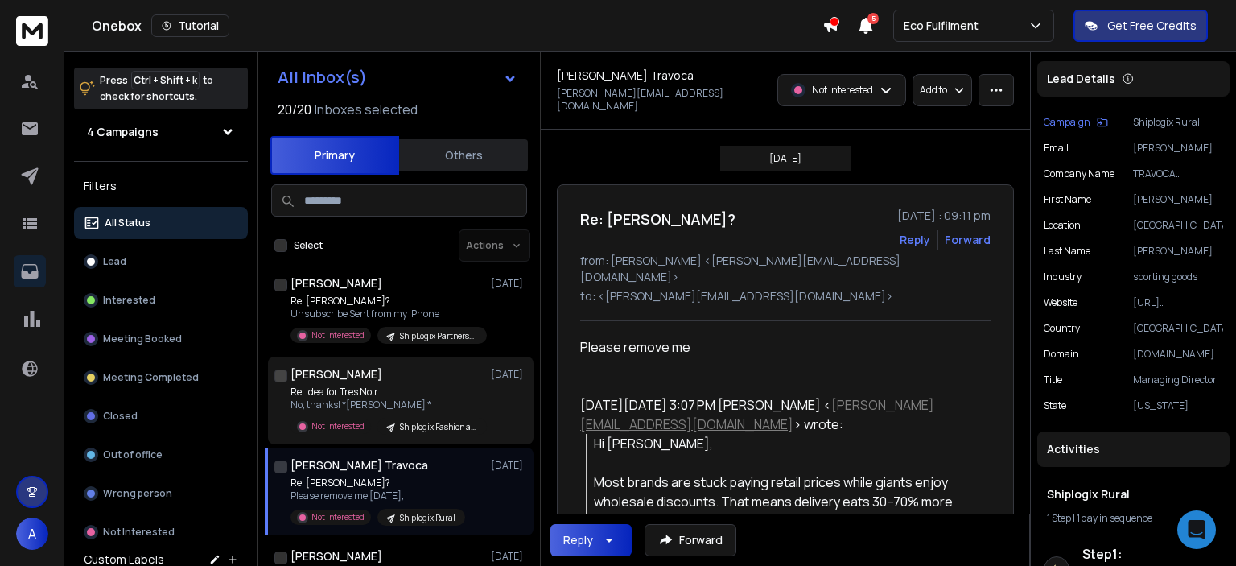
click at [464, 382] on div "[PERSON_NAME] [DATE] Re: Idea for Tres Noir No, thanks! *[PERSON_NAME] * Not In…" at bounding box center [408, 400] width 237 height 68
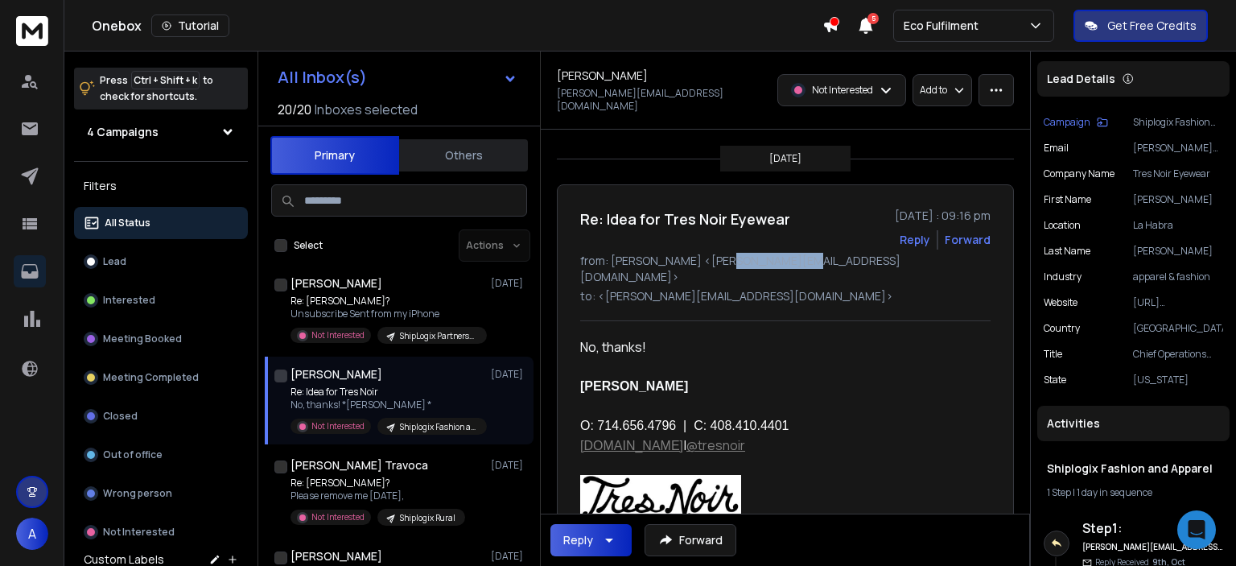
copy p "[DOMAIN_NAME]"
drag, startPoint x: 775, startPoint y: 241, endPoint x: 923, endPoint y: 10, distance: 273.1
click at [712, 253] on p "from: [PERSON_NAME] <[PERSON_NAME][EMAIL_ADDRESS][DOMAIN_NAME]>" at bounding box center [785, 269] width 410 height 32
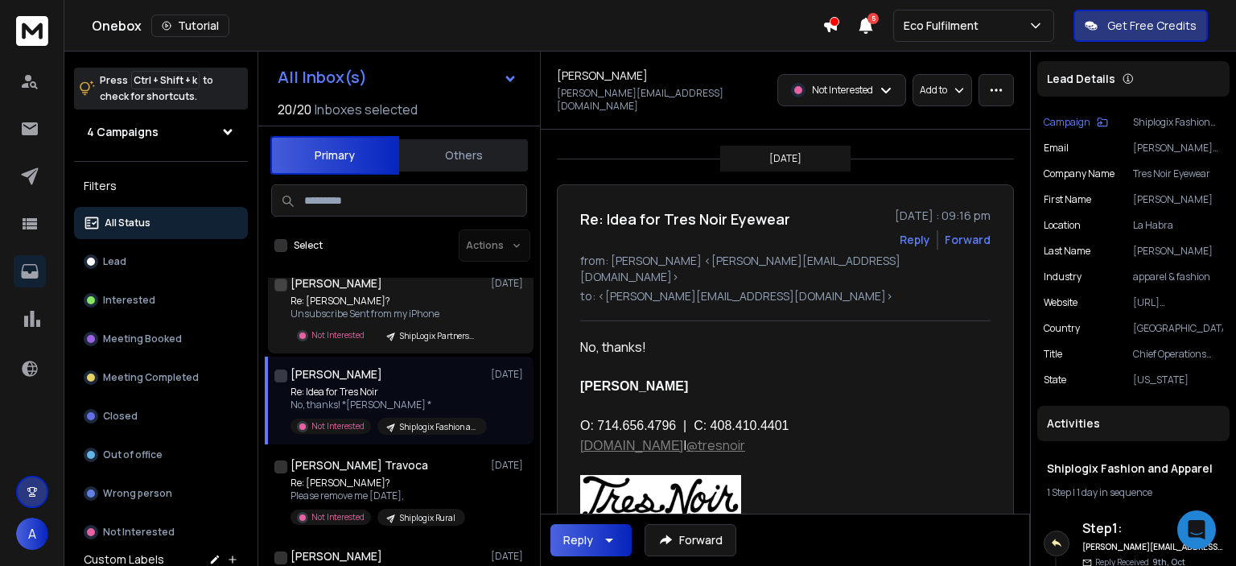
click at [502, 302] on div "Re: [PERSON_NAME]? Unsubscribe Sent from my iPhone Not Interested ShipLogix Par…" at bounding box center [408, 318] width 237 height 49
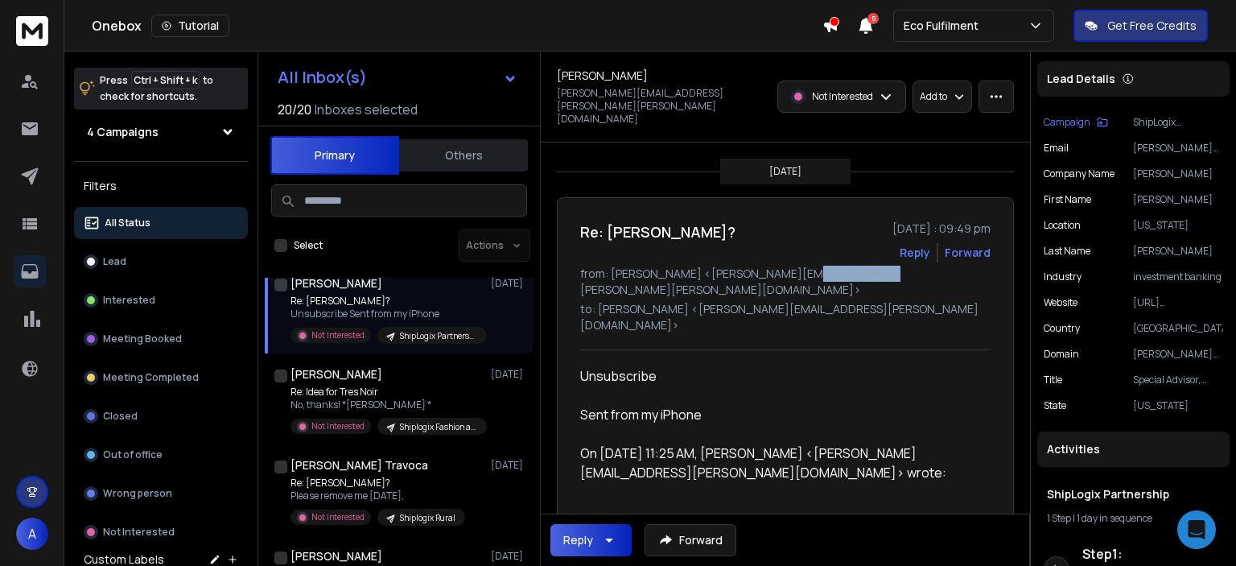
copy p "[PERSON_NAME][DOMAIN_NAME]"
drag, startPoint x: 860, startPoint y: 249, endPoint x: 785, endPoint y: 248, distance: 74.8
click at [785, 265] on p "from: [PERSON_NAME] <[PERSON_NAME][EMAIL_ADDRESS][PERSON_NAME][PERSON_NAME][DOM…" at bounding box center [785, 281] width 410 height 32
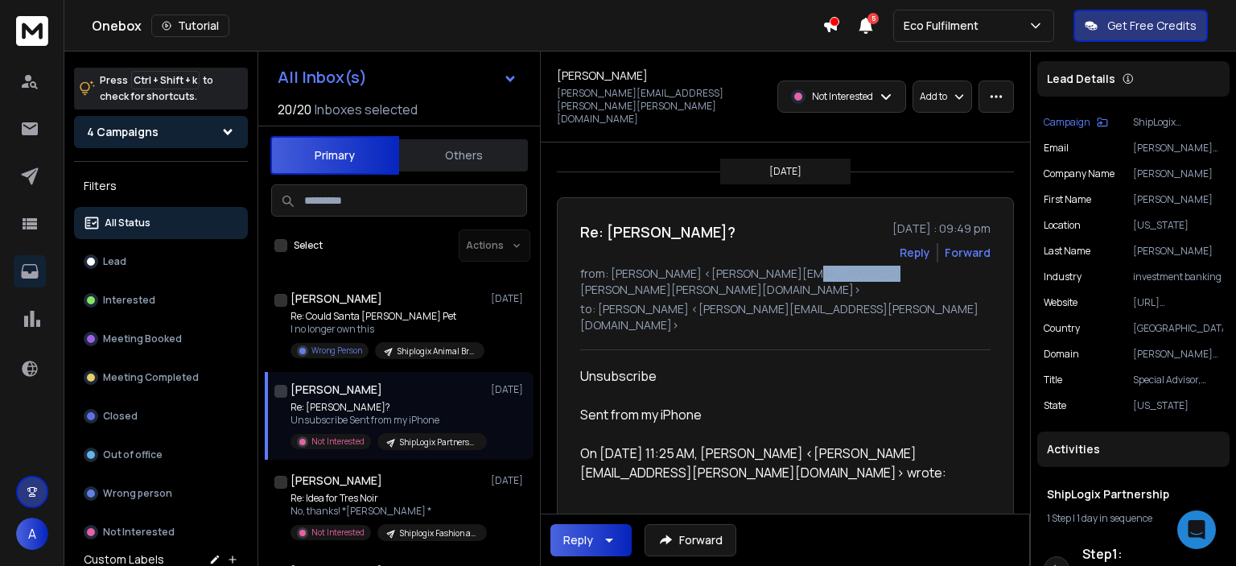
click at [181, 129] on button "4 Campaigns" at bounding box center [161, 132] width 174 height 32
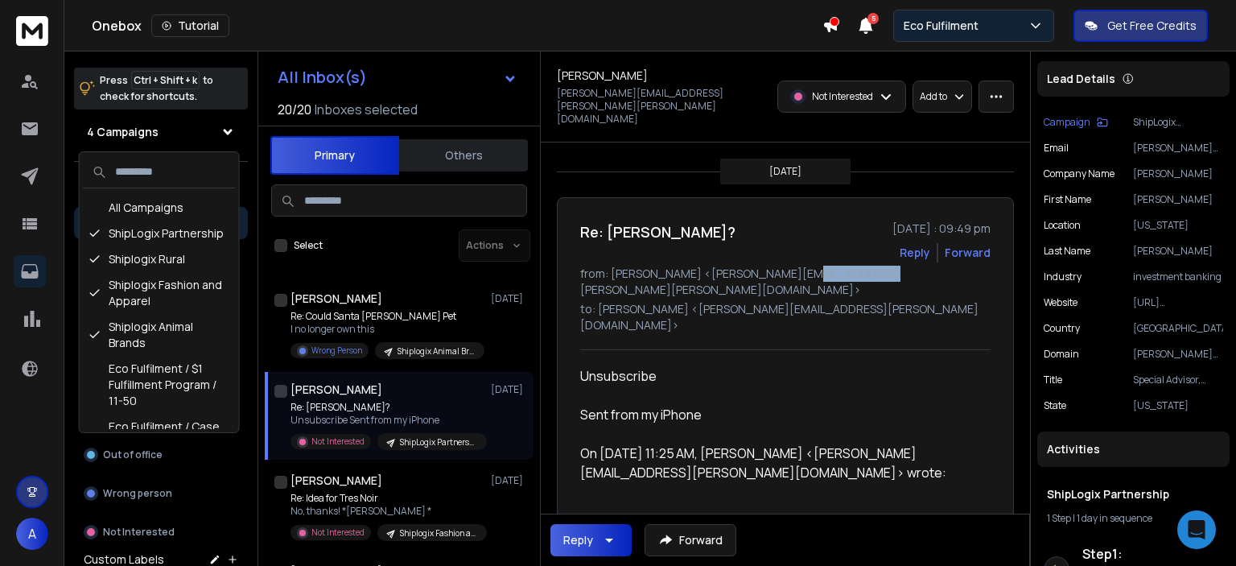
click at [1002, 31] on div "Eco Fulfilment" at bounding box center [973, 26] width 140 height 16
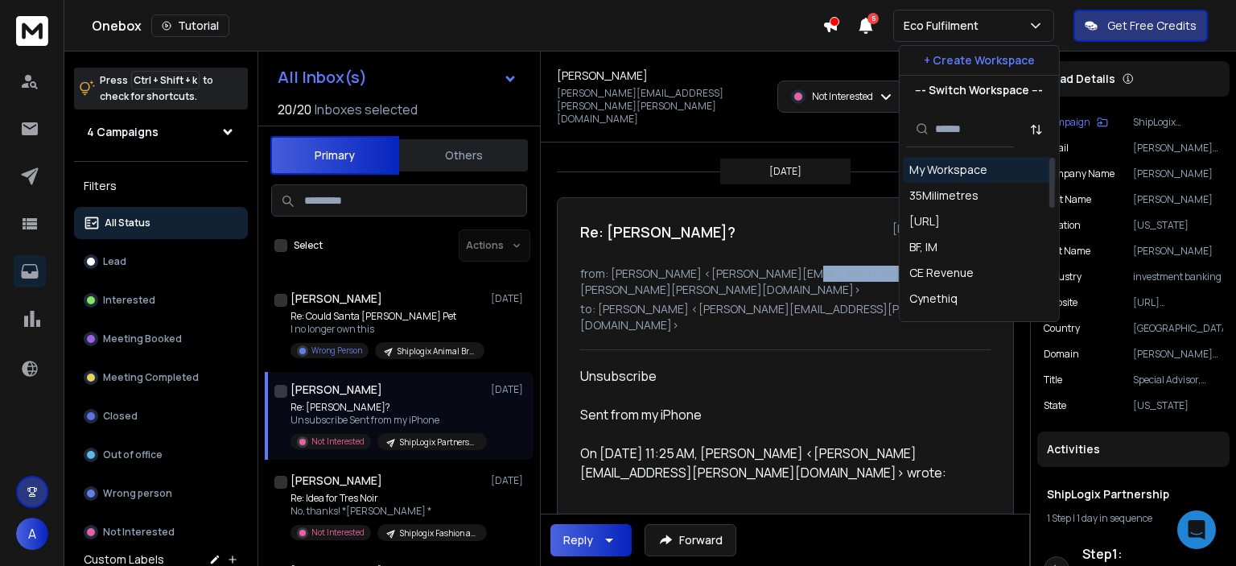
click at [975, 172] on div "My Workspace" at bounding box center [948, 170] width 78 height 16
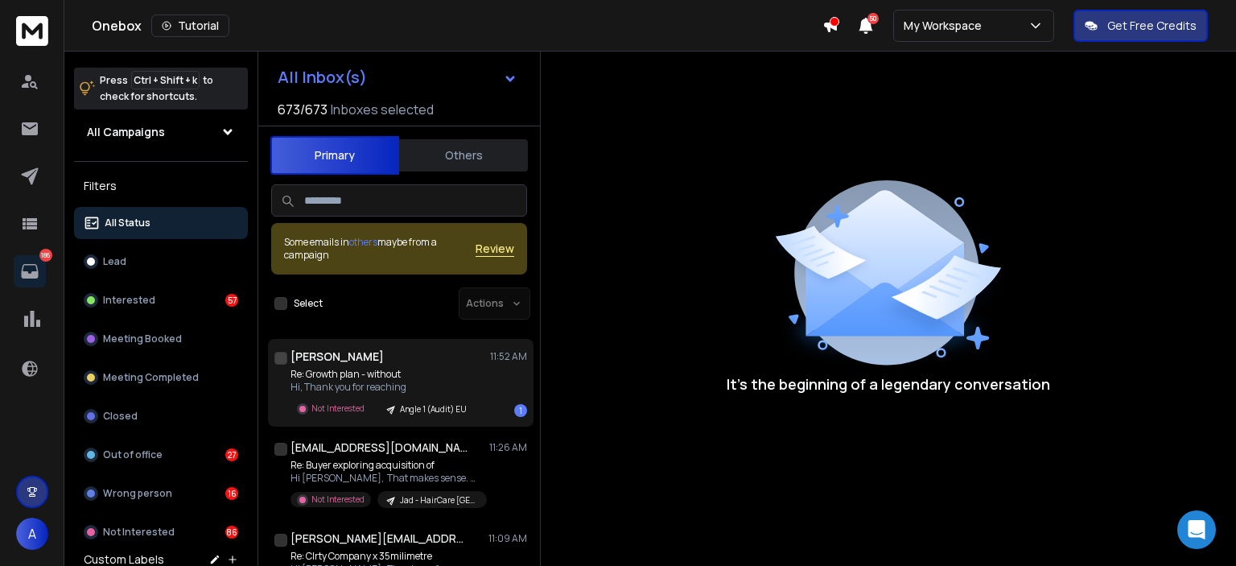
click at [326, 382] on p "Hi, Thank you for reaching" at bounding box center [383, 386] width 186 height 13
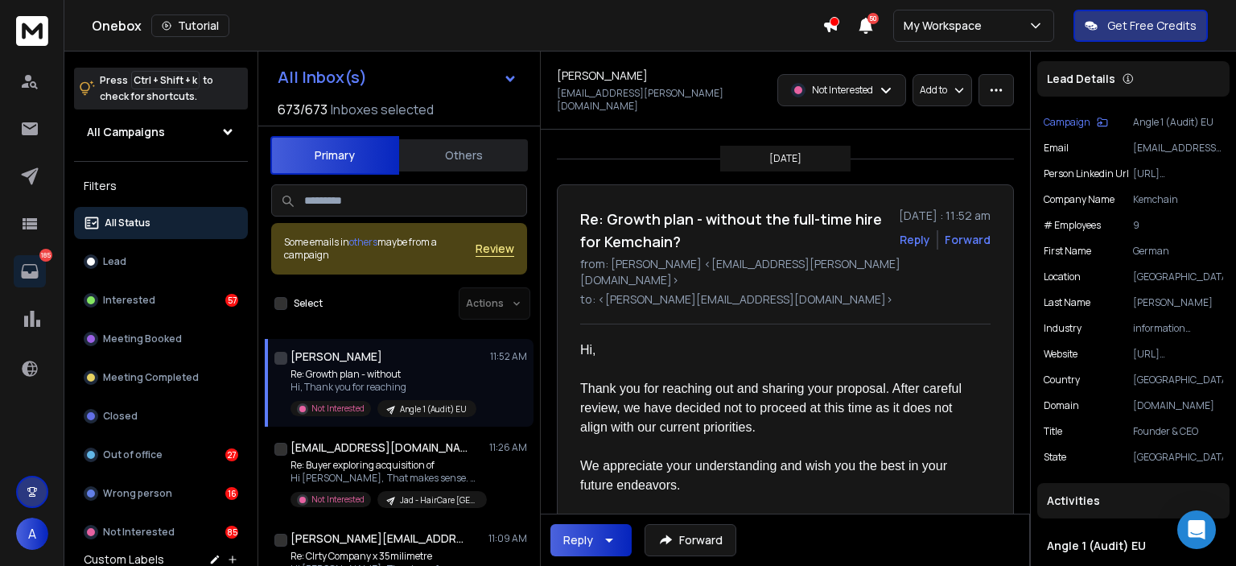
click at [985, 80] on button "button" at bounding box center [995, 90] width 35 height 32
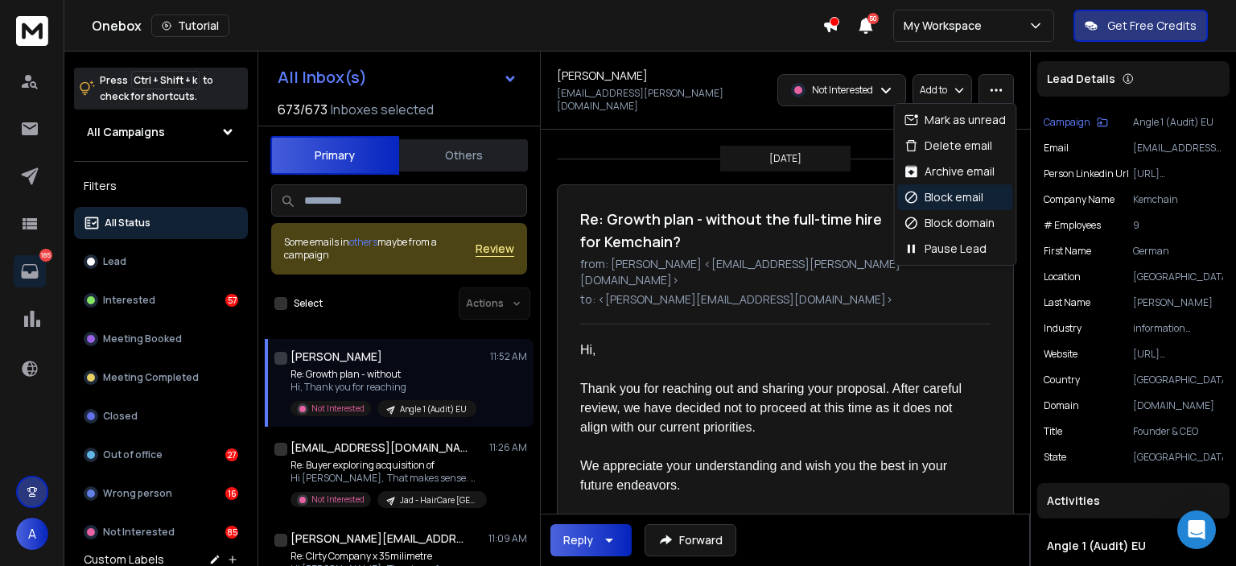
click at [969, 191] on div "Block email" at bounding box center [943, 197] width 80 height 16
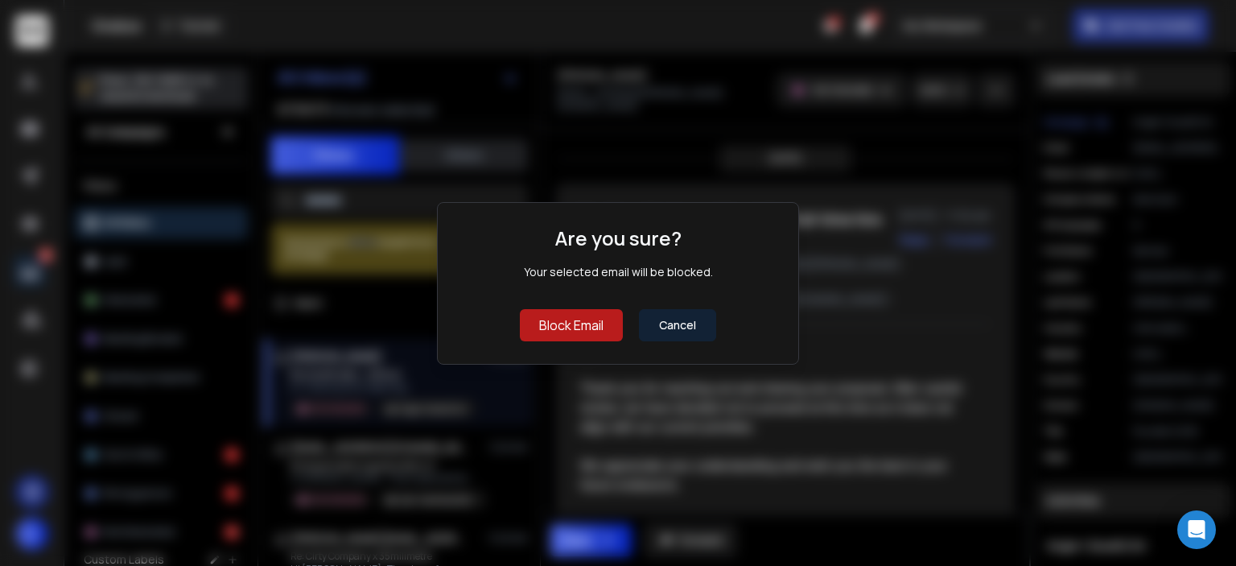
click at [603, 329] on button "Block Email" at bounding box center [571, 325] width 103 height 32
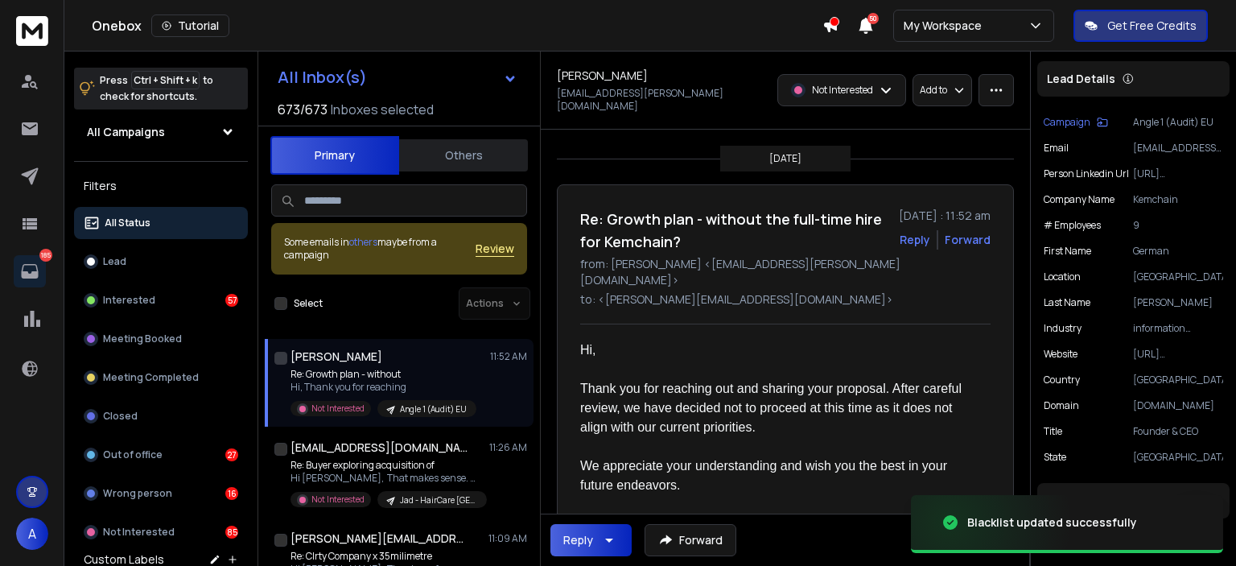
scroll to position [268, 0]
